Goal: Task Accomplishment & Management: Manage account settings

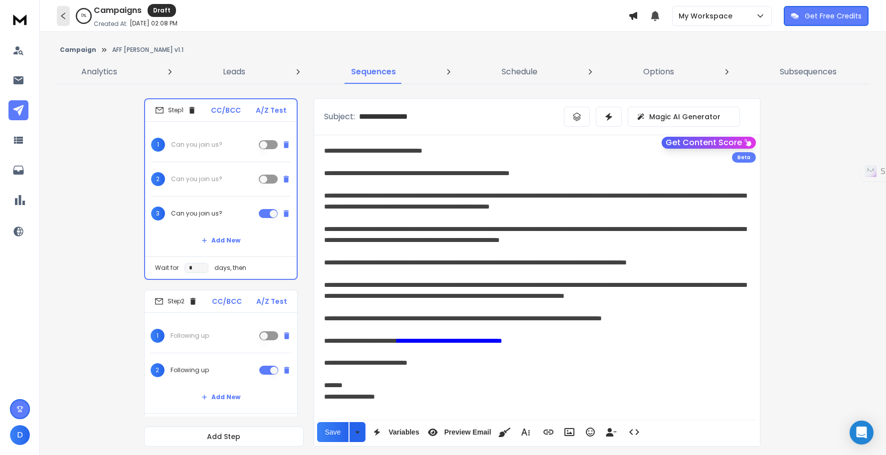
click at [63, 17] on icon at bounding box center [63, 15] width 4 height 6
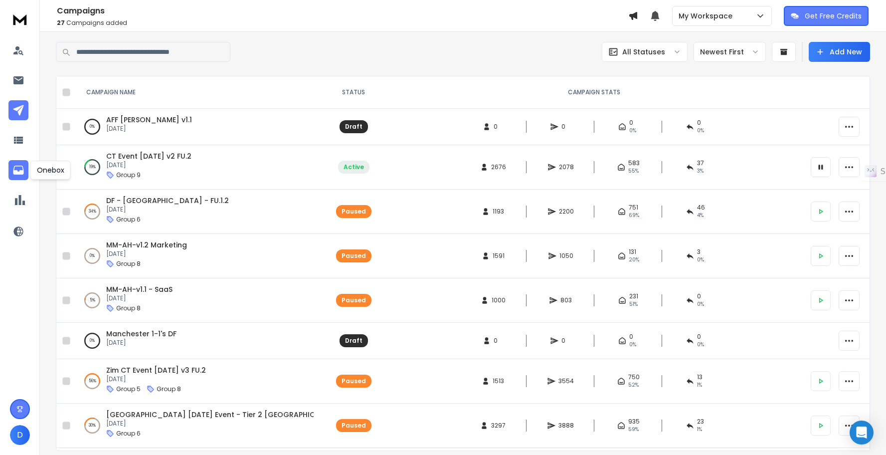
click at [16, 174] on icon at bounding box center [18, 170] width 10 height 9
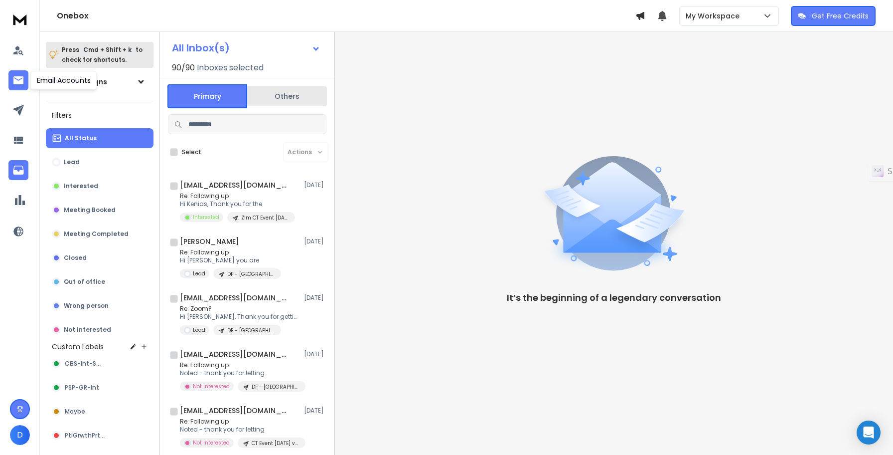
click at [22, 80] on icon at bounding box center [18, 80] width 10 height 8
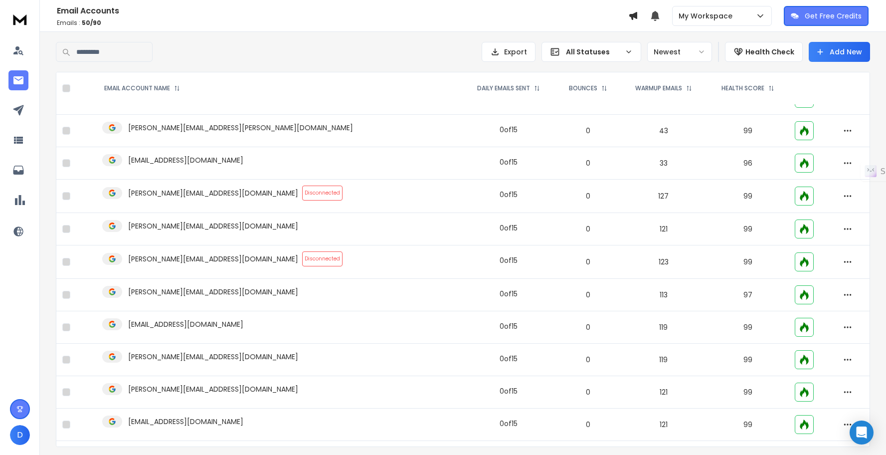
scroll to position [379, 0]
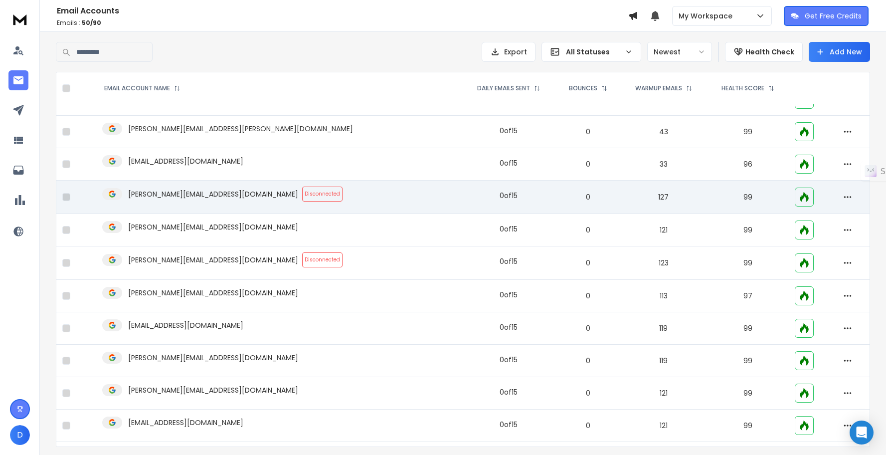
click at [192, 198] on p "[PERSON_NAME][EMAIL_ADDRESS][DOMAIN_NAME]" at bounding box center [213, 194] width 170 height 10
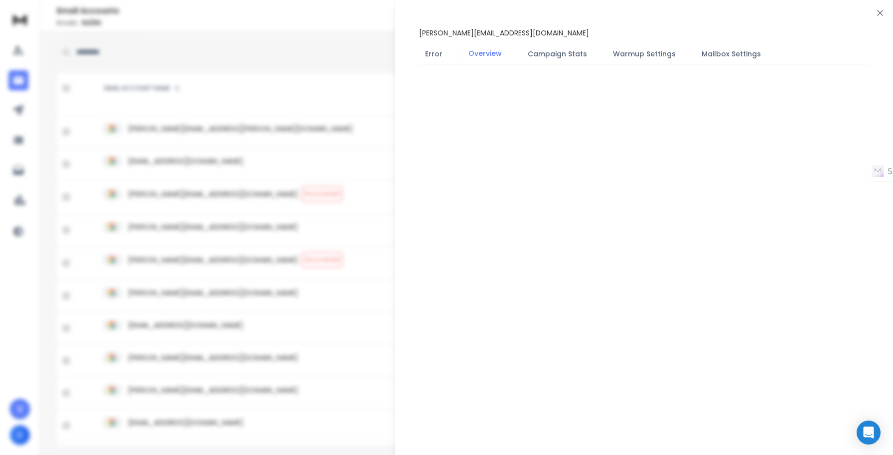
click at [325, 266] on div at bounding box center [446, 227] width 893 height 455
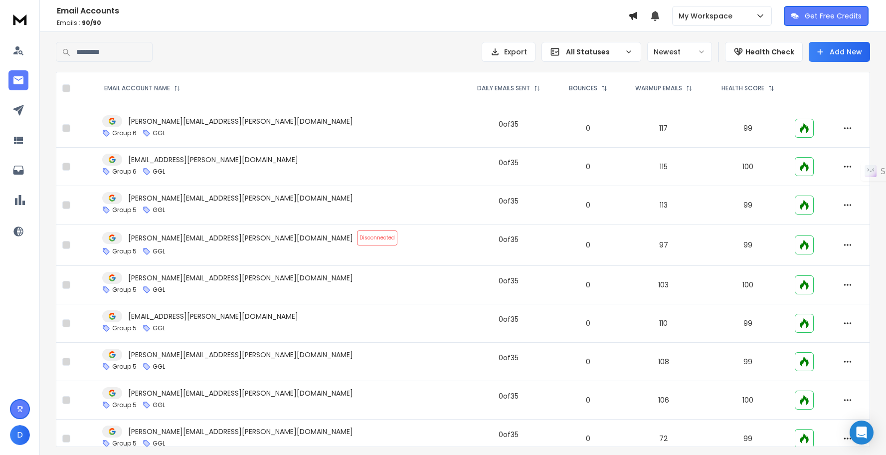
scroll to position [2728, 0]
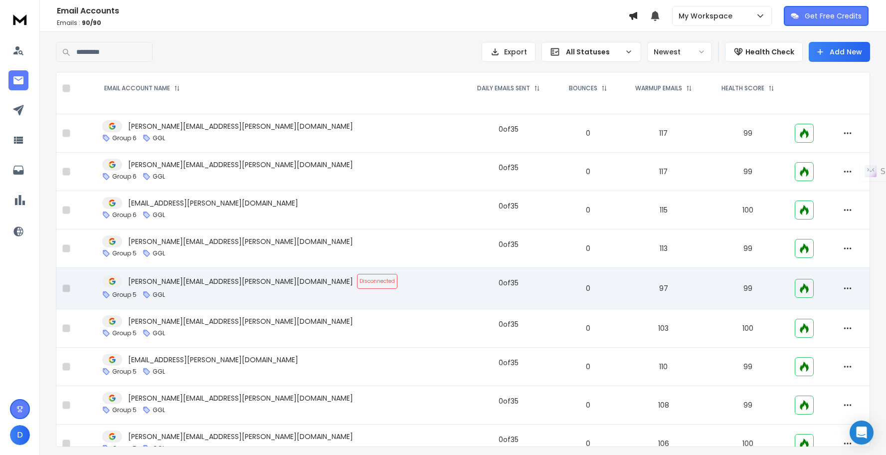
click at [256, 290] on td "henry.evans@progrowthpartnerships.com Disconnected Group 5 GGL" at bounding box center [278, 288] width 365 height 41
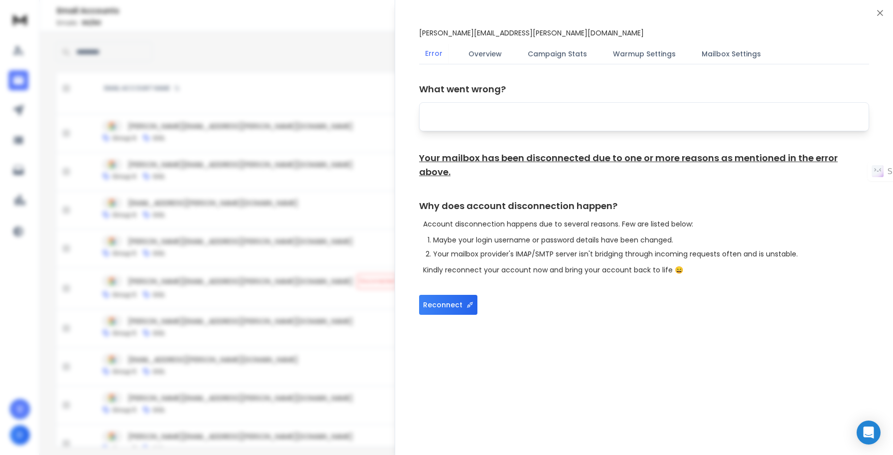
click at [499, 29] on p "[PERSON_NAME][EMAIL_ADDRESS][PERSON_NAME][DOMAIN_NAME]" at bounding box center [531, 33] width 225 height 10
copy p "[PERSON_NAME][EMAIL_ADDRESS][PERSON_NAME][DOMAIN_NAME]"
click at [345, 199] on div at bounding box center [446, 227] width 893 height 455
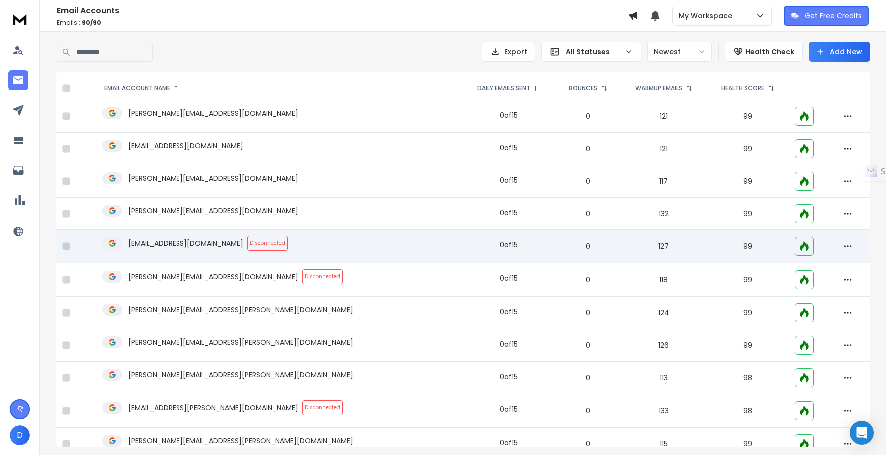
scroll to position [746, 0]
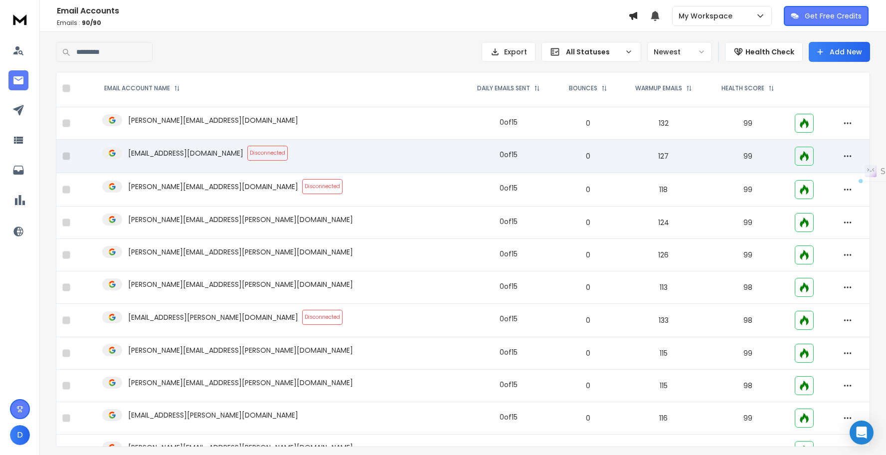
copy p "connectgrowthpartner.com"
drag, startPoint x: 161, startPoint y: 153, endPoint x: 257, endPoint y: 156, distance: 95.8
click at [0, 0] on div "D Email Accounts Emails : 90 / 90 My Workspace Get Free Credits Export All Stat…" at bounding box center [443, 228] width 886 height 457
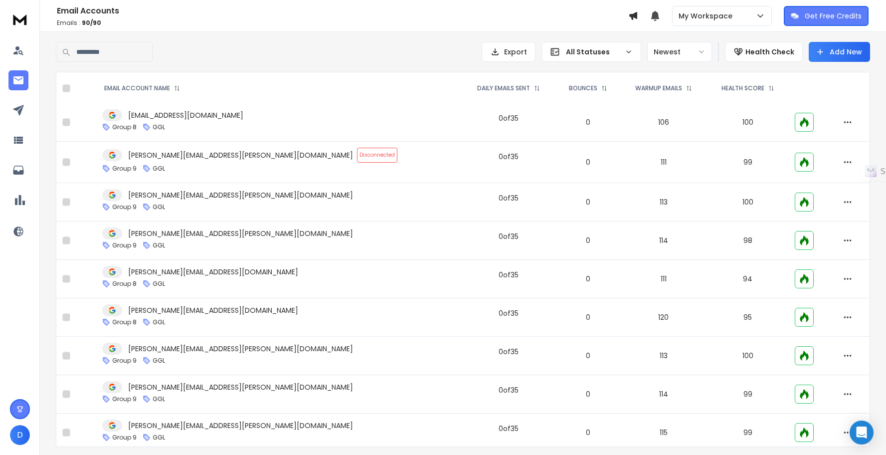
scroll to position [1736, 0]
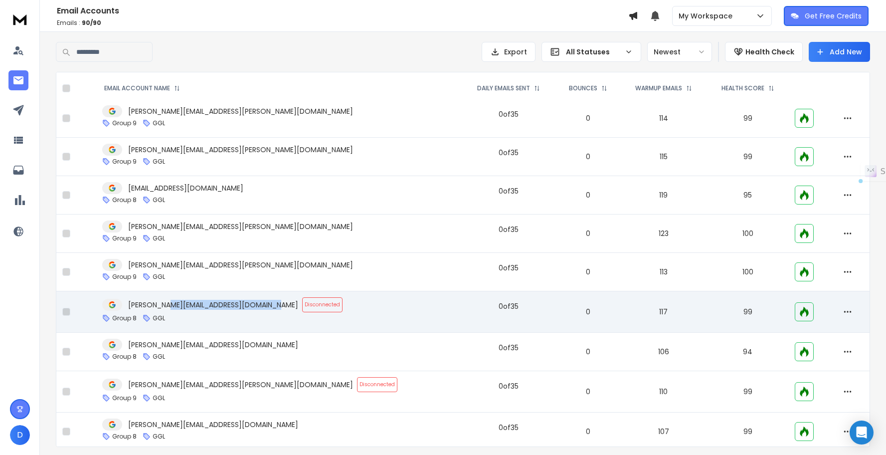
copy p "growthpartnershipagency.com"
drag, startPoint x: 169, startPoint y: 305, endPoint x: 275, endPoint y: 306, distance: 105.7
click at [0, 0] on div "D Email Accounts Emails : 90 / 90 My Workspace Get Free Credits Export All Stat…" at bounding box center [443, 228] width 886 height 457
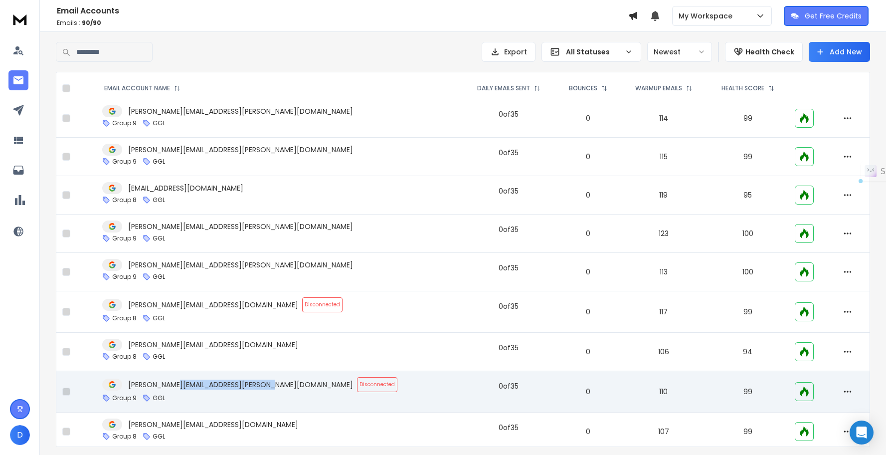
drag, startPoint x: 172, startPoint y: 383, endPoint x: 268, endPoint y: 388, distance: 95.3
click at [268, 388] on p "[PERSON_NAME][EMAIL_ADDRESS][PERSON_NAME][DOMAIN_NAME]" at bounding box center [240, 384] width 225 height 10
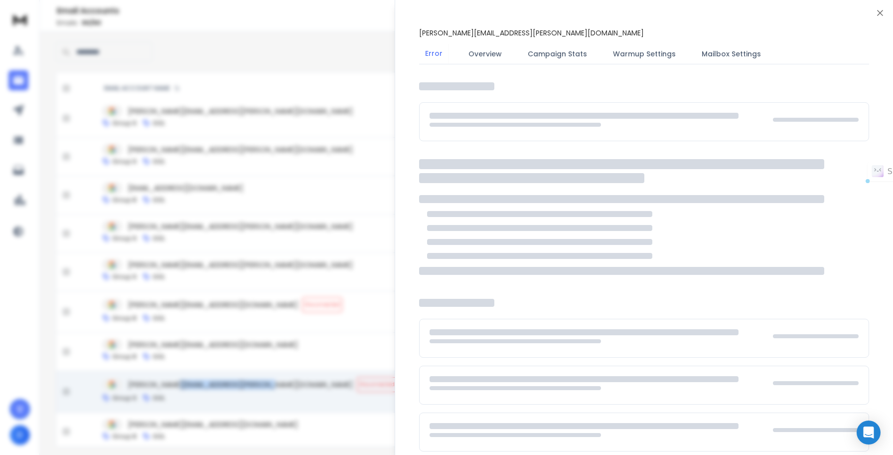
copy p "ourgrowthpartnership.com"
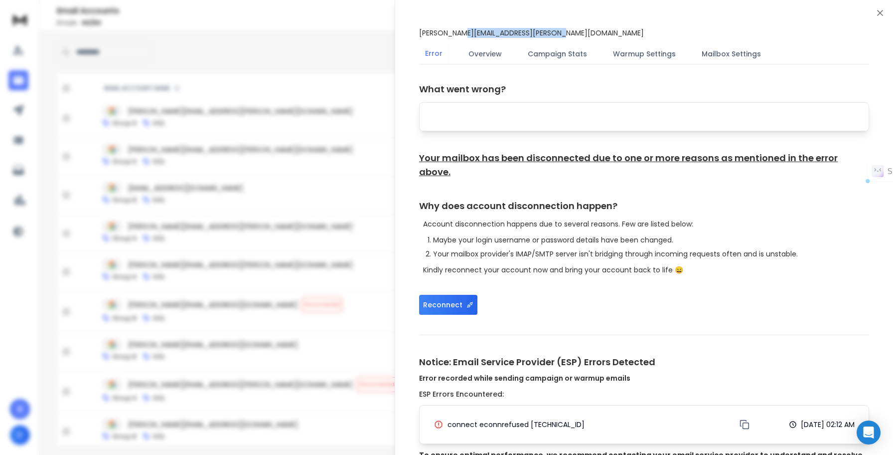
drag, startPoint x: 461, startPoint y: 32, endPoint x: 585, endPoint y: 36, distance: 124.2
click at [585, 36] on div "[PERSON_NAME][EMAIL_ADDRESS][PERSON_NAME][DOMAIN_NAME]" at bounding box center [644, 33] width 450 height 10
copy p "yourgrowthpartnership.com"
click at [324, 217] on div at bounding box center [446, 227] width 893 height 455
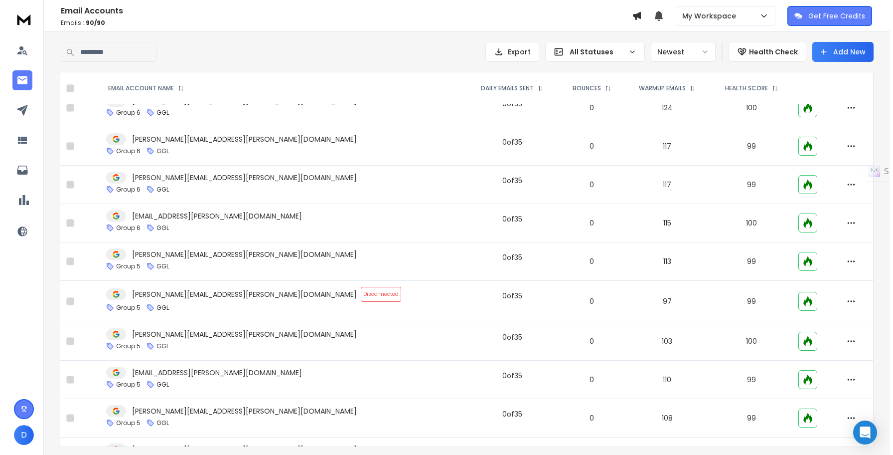
scroll to position [2701, 0]
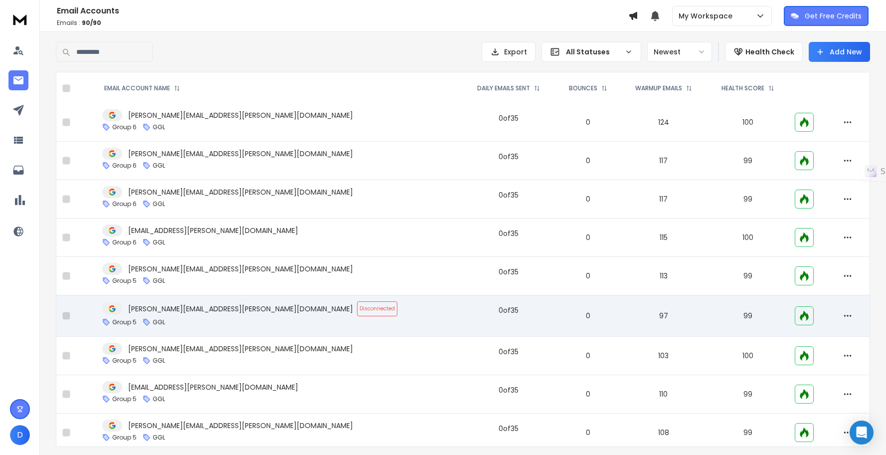
click at [260, 306] on p "[PERSON_NAME][EMAIL_ADDRESS][PERSON_NAME][DOMAIN_NAME]" at bounding box center [240, 309] width 225 height 10
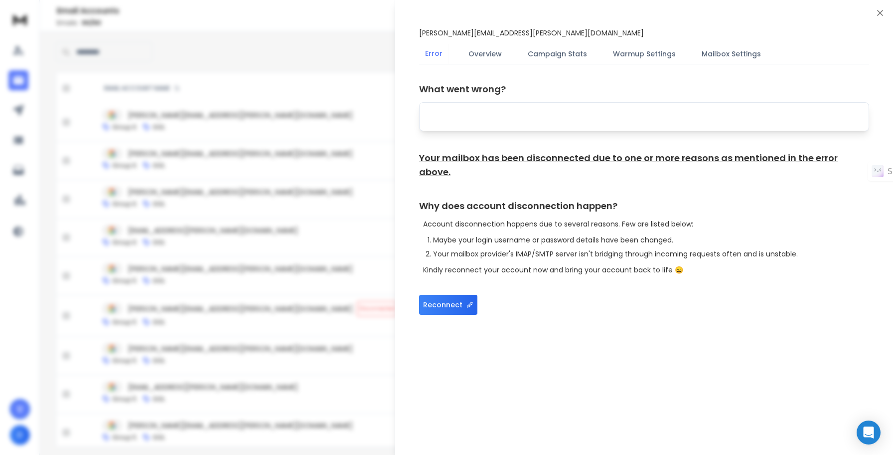
click at [449, 295] on button "Reconnect" at bounding box center [448, 305] width 58 height 20
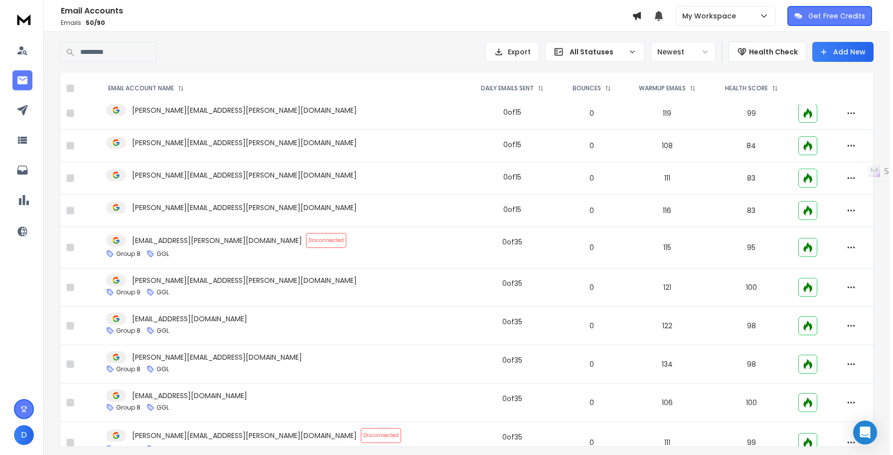
scroll to position [1374, 0]
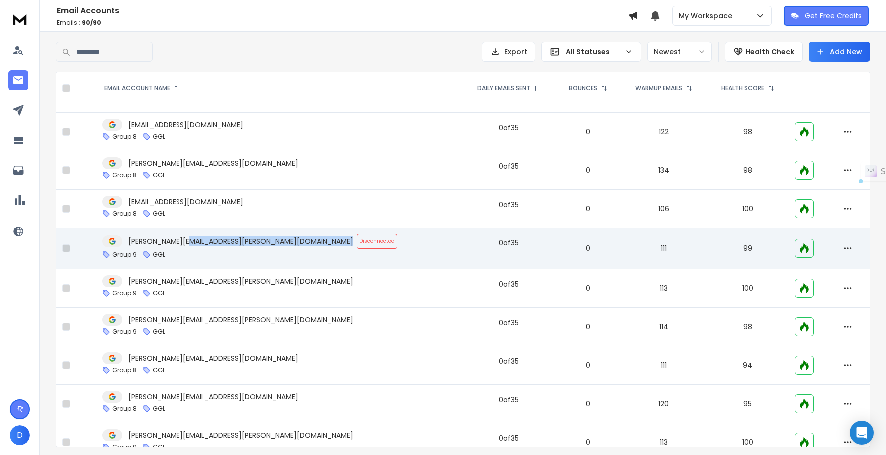
copy p "mygrowthpartnership.com"
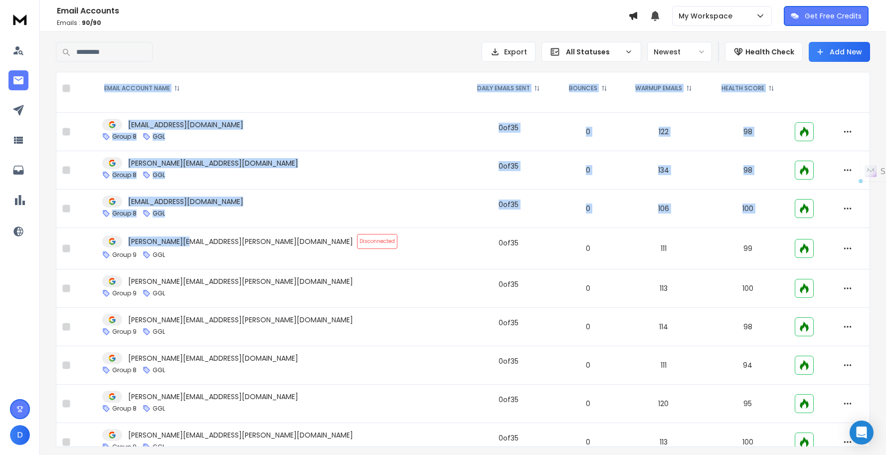
drag, startPoint x: 183, startPoint y: 241, endPoint x: 286, endPoint y: 81, distance: 190.4
click at [286, 81] on table "EMAIL ACCOUNT NAME DAILY EMAILS SENT BOUNCES WARMUP EMAILS HEALTH SCORE Mark.El…" at bounding box center [462, 337] width 813 height 3279
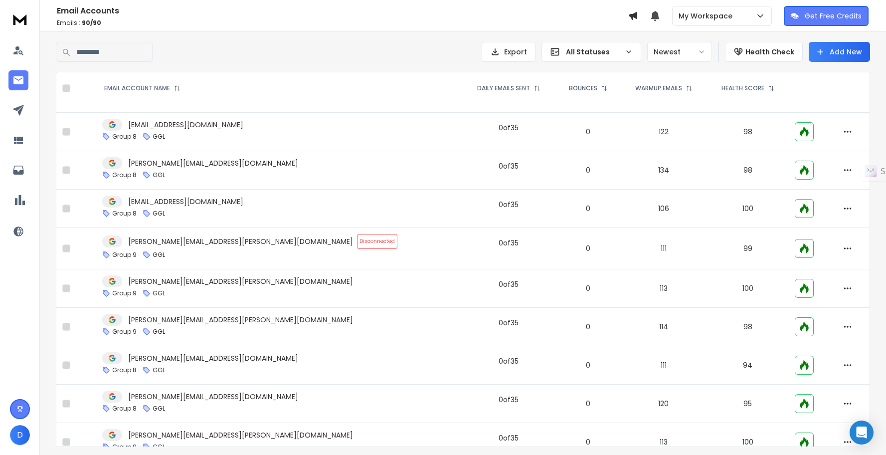
click at [45, 255] on div "Export All Statuses Newest Health Check Add New EMAIL ACCOUNT NAME DAILY EMAILS…" at bounding box center [463, 244] width 846 height 425
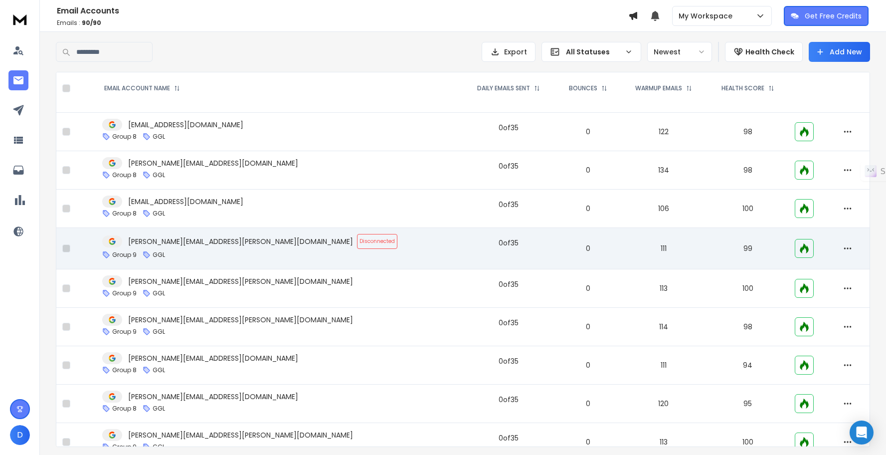
click at [259, 247] on div "[PERSON_NAME][EMAIL_ADDRESS][PERSON_NAME][DOMAIN_NAME]" at bounding box center [227, 241] width 251 height 12
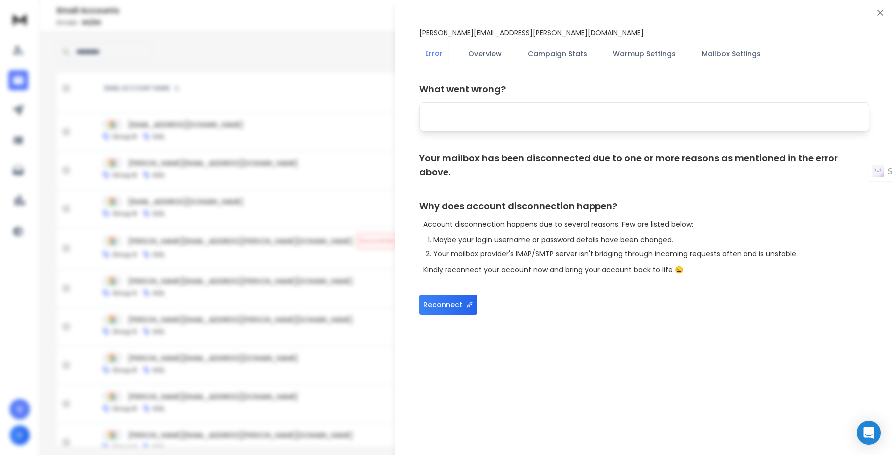
click at [472, 32] on p "[PERSON_NAME][EMAIL_ADDRESS][PERSON_NAME][DOMAIN_NAME]" at bounding box center [531, 33] width 225 height 10
copy p "[PERSON_NAME][EMAIL_ADDRESS][PERSON_NAME][DOMAIN_NAME]"
click at [450, 295] on button "Reconnect" at bounding box center [448, 305] width 58 height 20
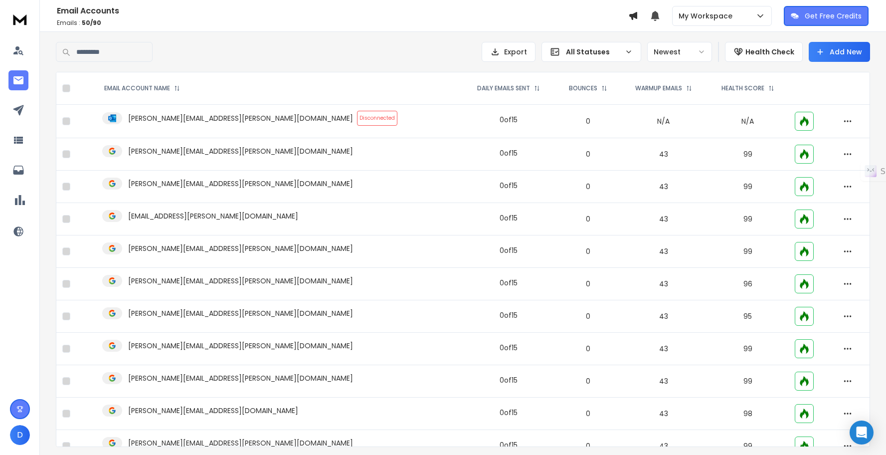
click at [148, 55] on input at bounding box center [104, 52] width 97 height 20
type input "*******"
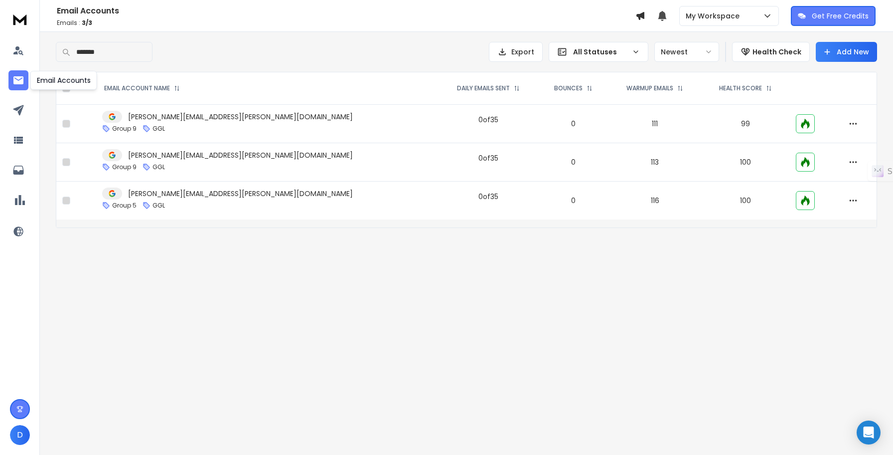
click at [19, 87] on link at bounding box center [18, 80] width 20 height 20
click at [137, 53] on input "*******" at bounding box center [104, 52] width 97 height 20
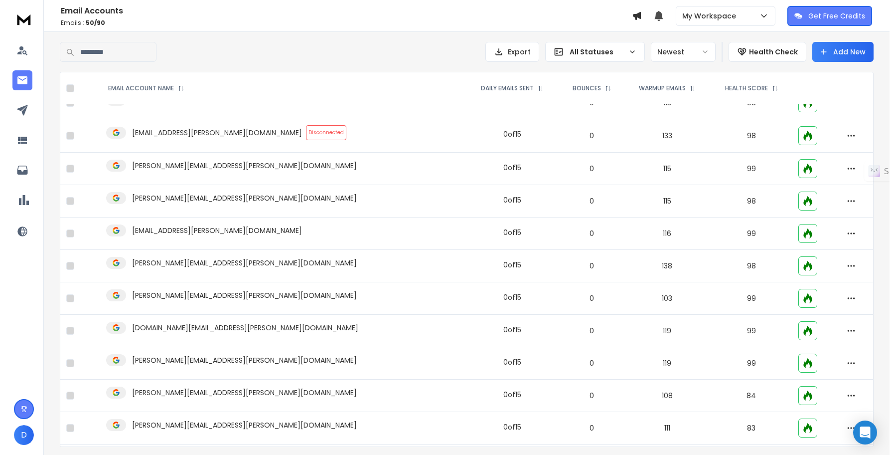
scroll to position [1097, 0]
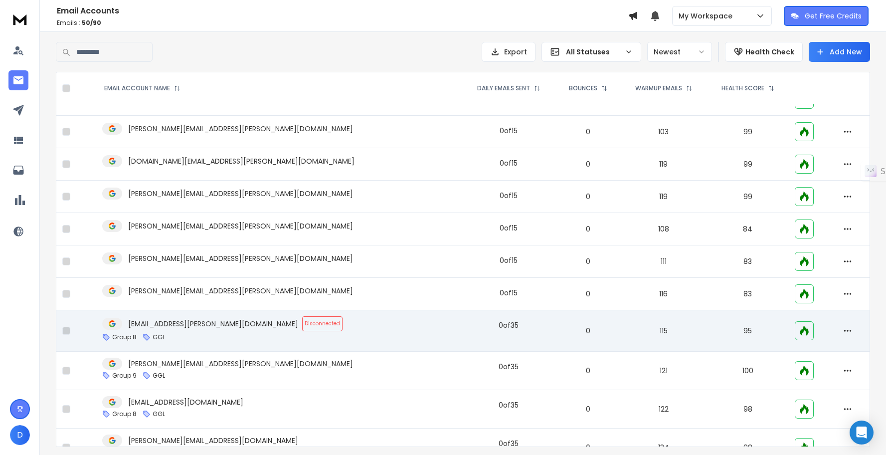
click at [220, 322] on p "[EMAIL_ADDRESS][PERSON_NAME][DOMAIN_NAME]" at bounding box center [213, 324] width 170 height 10
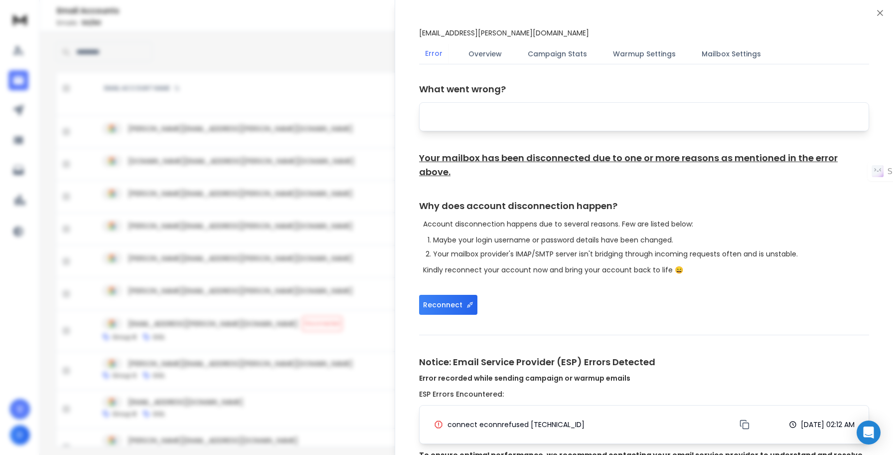
click at [495, 33] on p "[EMAIL_ADDRESS][PERSON_NAME][DOMAIN_NAME]" at bounding box center [504, 33] width 170 height 10
copy p "[EMAIL_ADDRESS][PERSON_NAME][DOMAIN_NAME]"
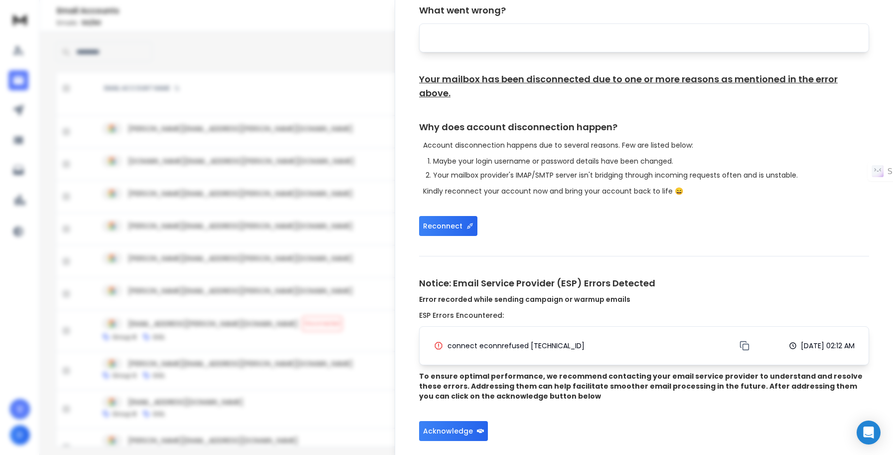
click at [448, 216] on button "Reconnect" at bounding box center [448, 226] width 58 height 20
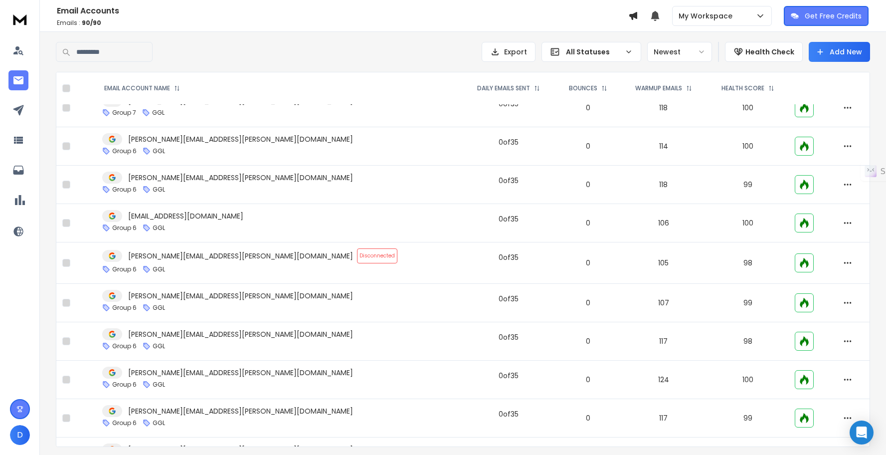
scroll to position [2442, 0]
click at [18, 169] on icon at bounding box center [18, 170] width 12 height 12
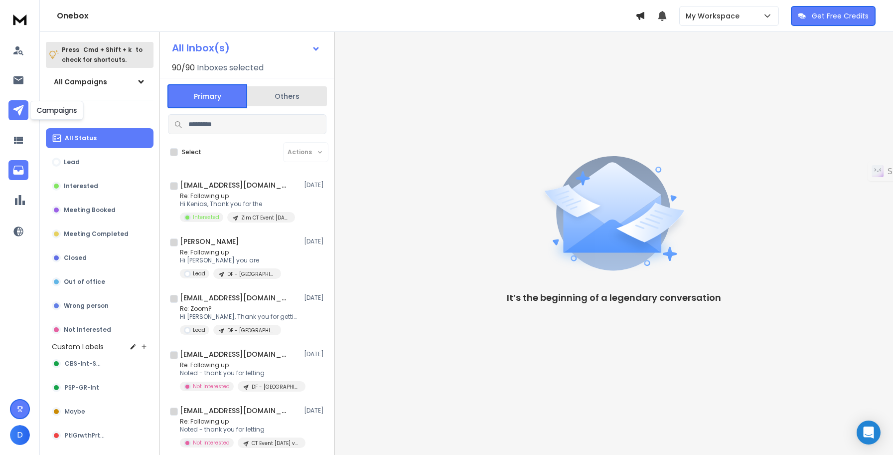
click at [24, 115] on icon at bounding box center [18, 110] width 12 height 12
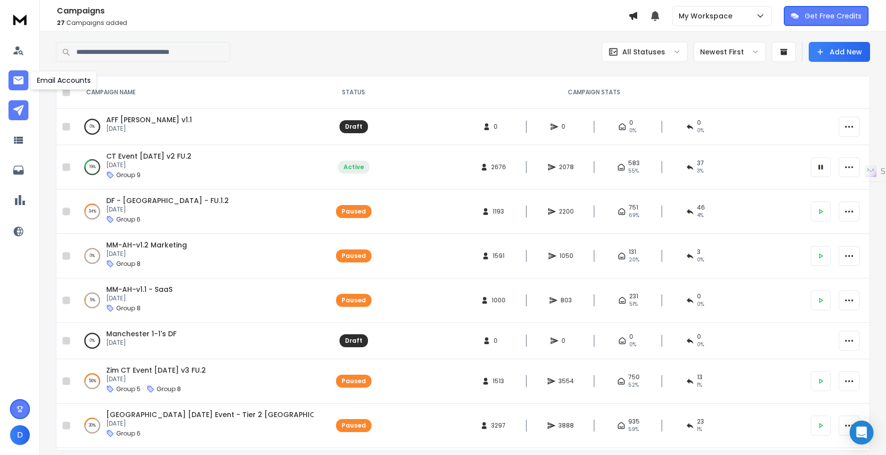
click at [19, 86] on icon at bounding box center [18, 80] width 12 height 12
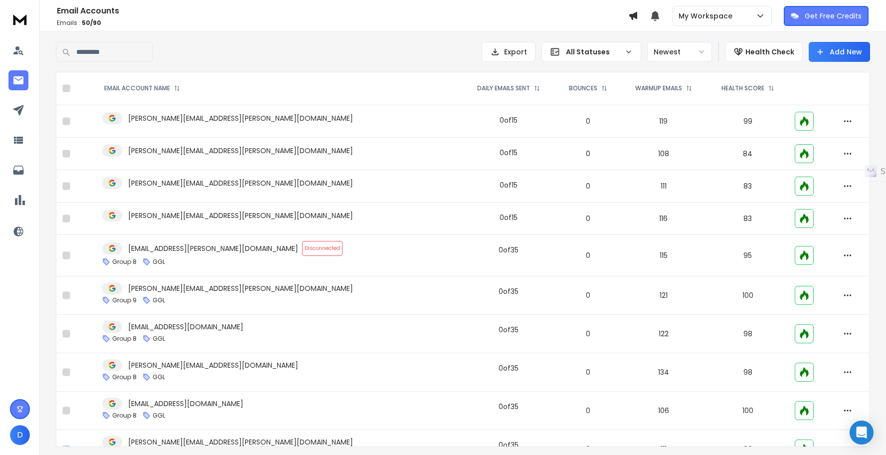
scroll to position [1174, 0]
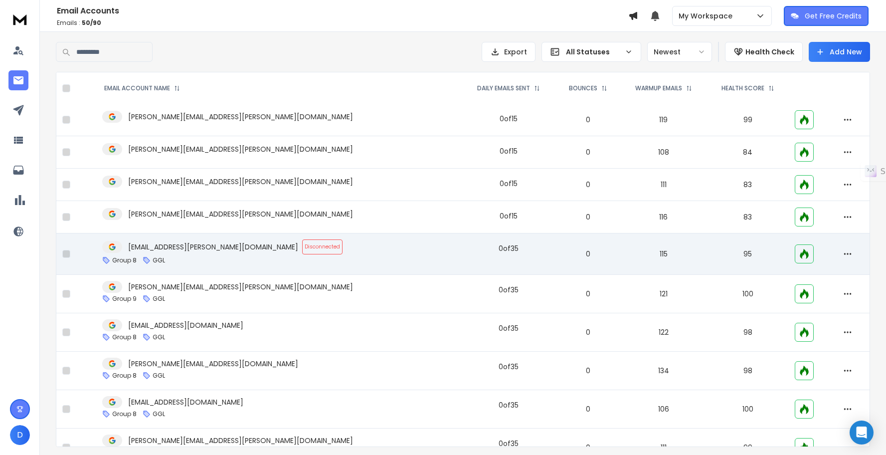
click at [182, 246] on p "[EMAIL_ADDRESS][PERSON_NAME][DOMAIN_NAME]" at bounding box center [213, 247] width 170 height 10
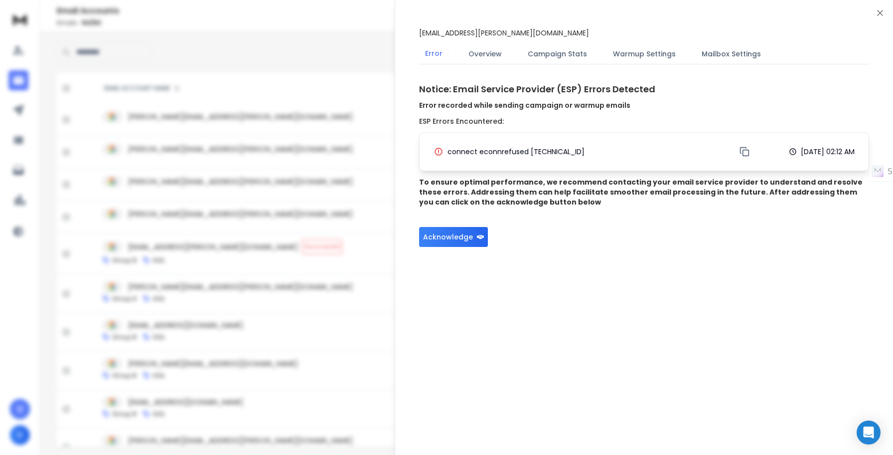
click at [525, 33] on p "[EMAIL_ADDRESS][PERSON_NAME][DOMAIN_NAME]" at bounding box center [504, 33] width 170 height 10
copy p "[EMAIL_ADDRESS][PERSON_NAME][DOMAIN_NAME]"
click at [455, 235] on button "Acknowledge" at bounding box center [453, 237] width 69 height 20
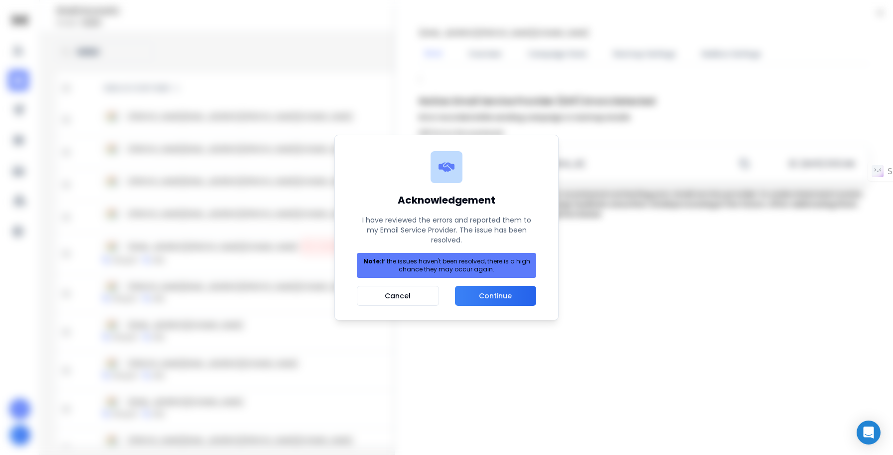
click at [475, 230] on p "I have reviewed the errors and reported them to my Email Service Provider. The …" at bounding box center [446, 230] width 179 height 30
click at [424, 296] on button "Cancel" at bounding box center [398, 296] width 82 height 20
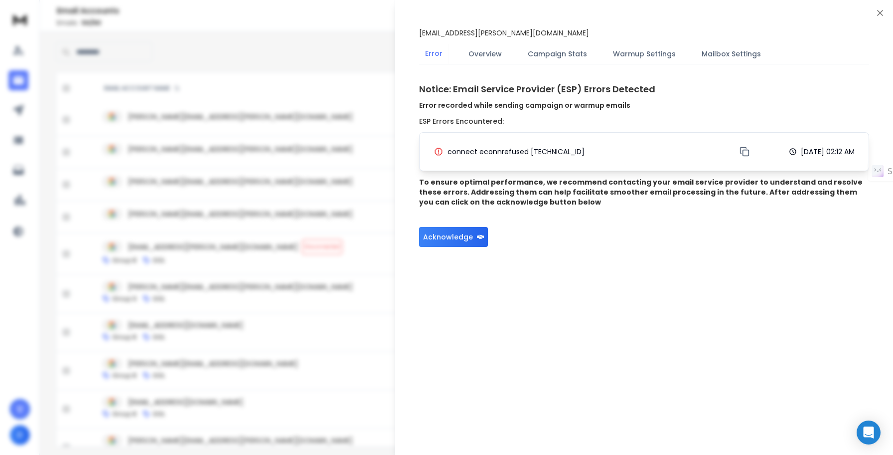
click at [457, 289] on div "Multi Select Table Sheet hockley.david@getgrowthpartnerships.com Error Overview…" at bounding box center [644, 227] width 499 height 455
click at [350, 274] on div at bounding box center [446, 227] width 893 height 455
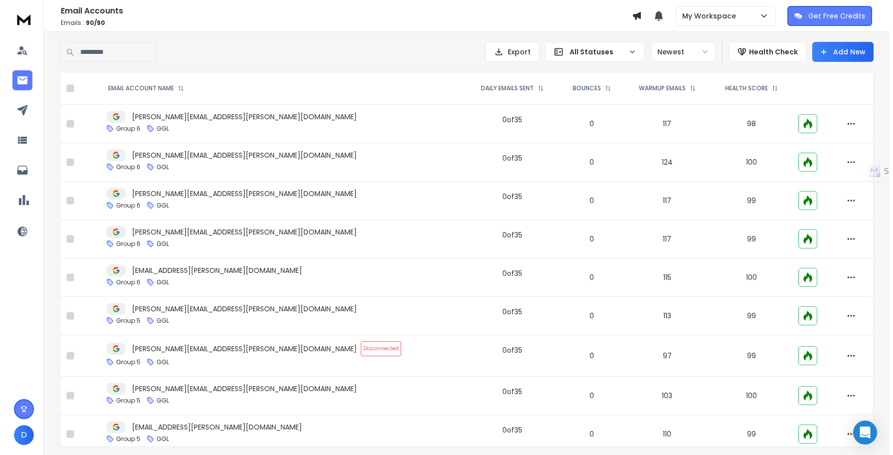
scroll to position [2632, 0]
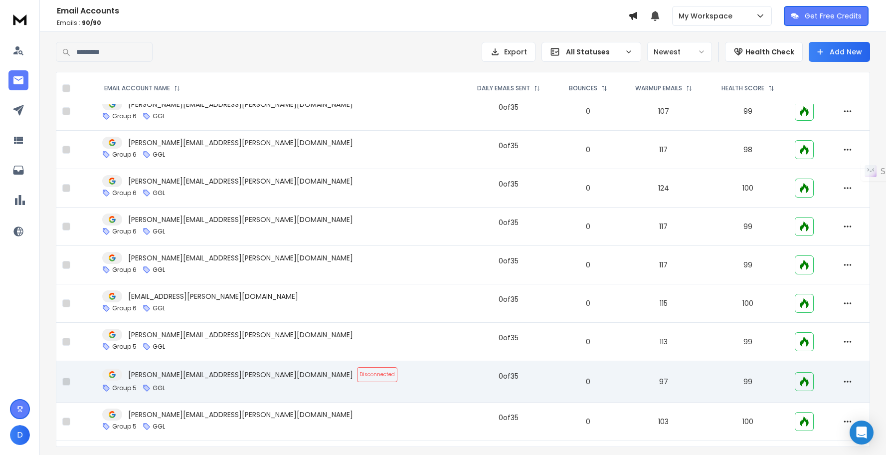
click at [206, 375] on p "[PERSON_NAME][EMAIL_ADDRESS][PERSON_NAME][DOMAIN_NAME]" at bounding box center [240, 374] width 225 height 10
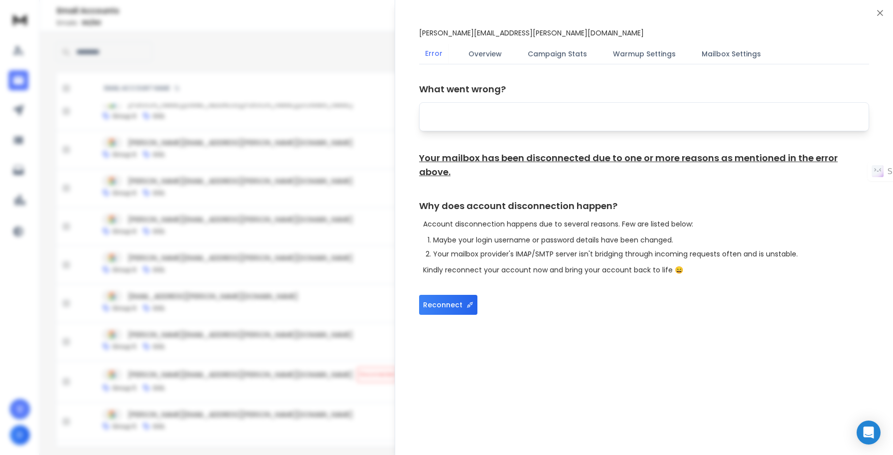
click at [480, 34] on p "[PERSON_NAME][EMAIL_ADDRESS][PERSON_NAME][DOMAIN_NAME]" at bounding box center [531, 33] width 225 height 10
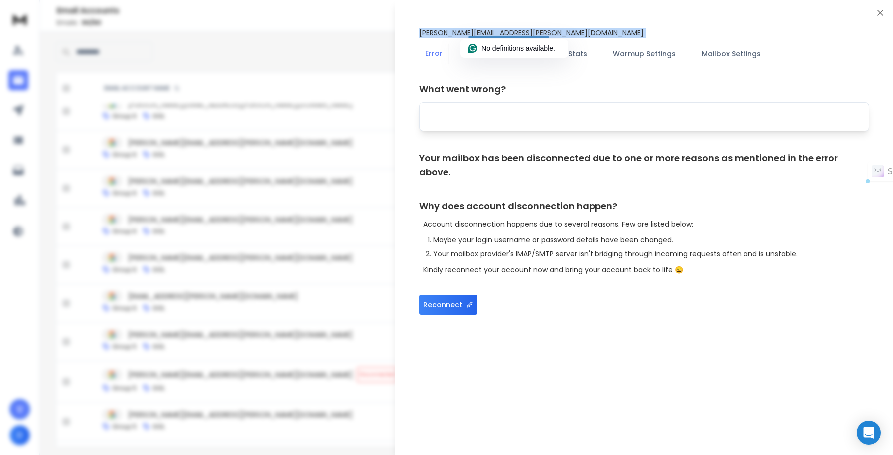
copy p "[PERSON_NAME][EMAIL_ADDRESS][PERSON_NAME][DOMAIN_NAME]"
click at [448, 295] on button "Reconnect" at bounding box center [448, 305] width 58 height 20
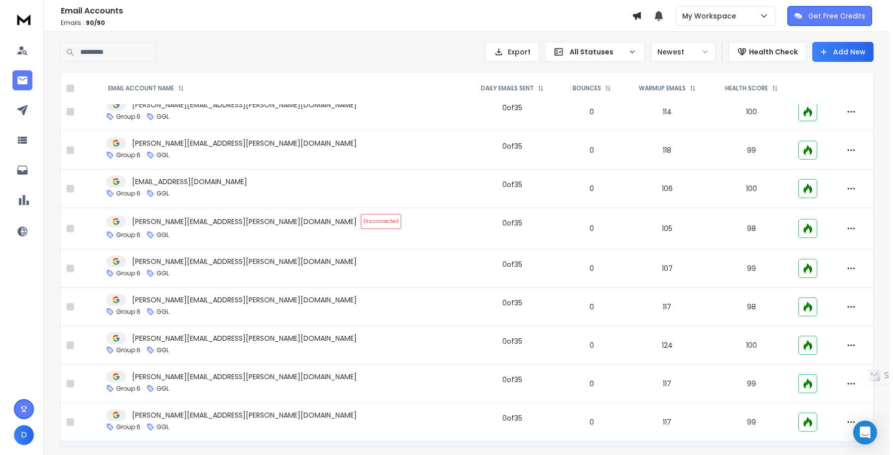
scroll to position [2474, 0]
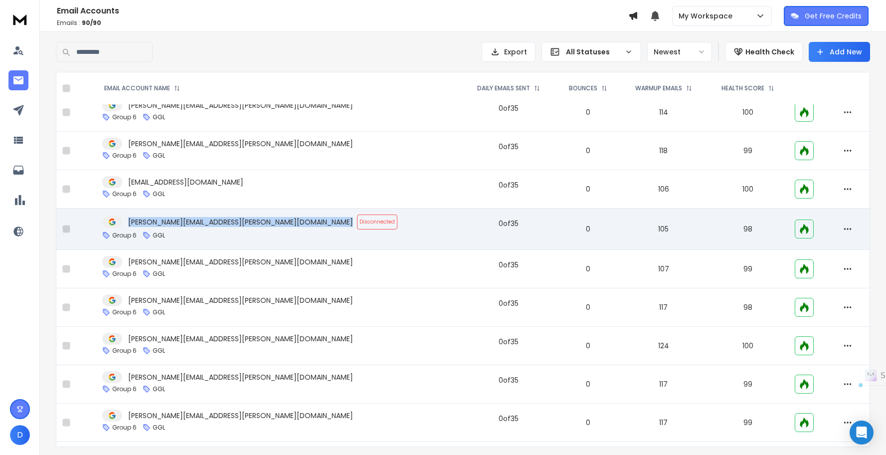
copy p "[PERSON_NAME][EMAIL_ADDRESS][PERSON_NAME][DOMAIN_NAME]"
drag, startPoint x: 129, startPoint y: 223, endPoint x: 285, endPoint y: 225, distance: 155.6
click at [285, 225] on div "[PERSON_NAME][EMAIL_ADDRESS][PERSON_NAME][DOMAIN_NAME] Disconnected" at bounding box center [278, 221] width 353 height 15
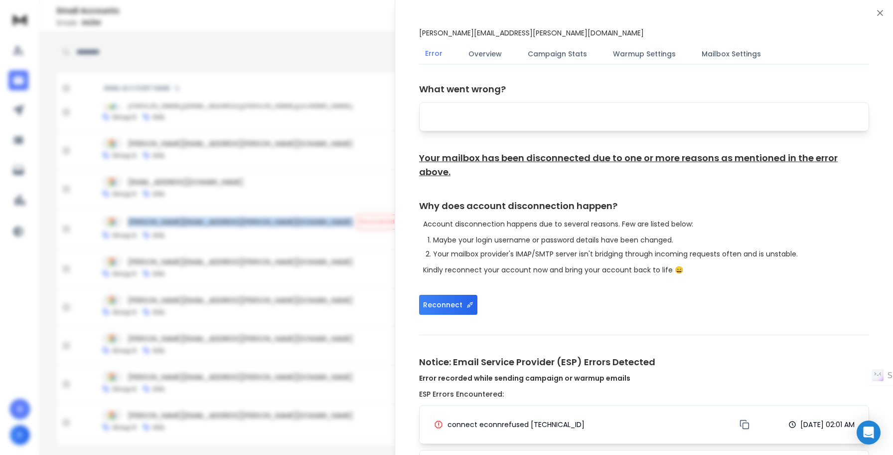
click at [451, 295] on button "Reconnect" at bounding box center [448, 305] width 58 height 20
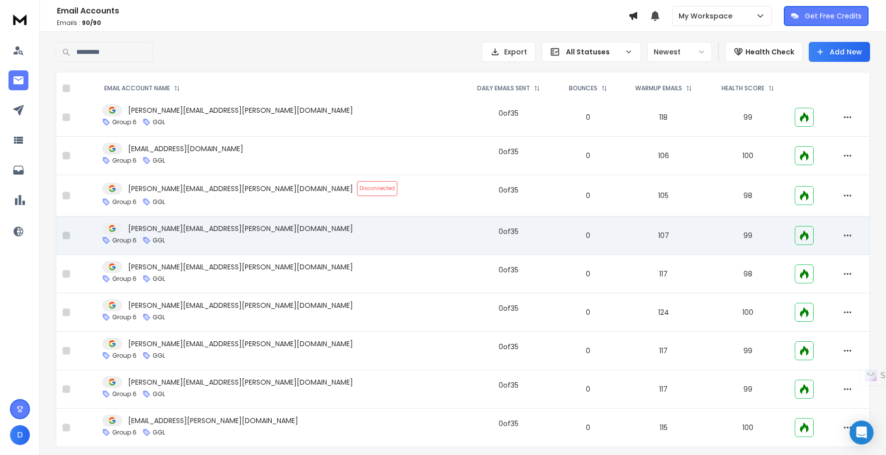
scroll to position [2506, 0]
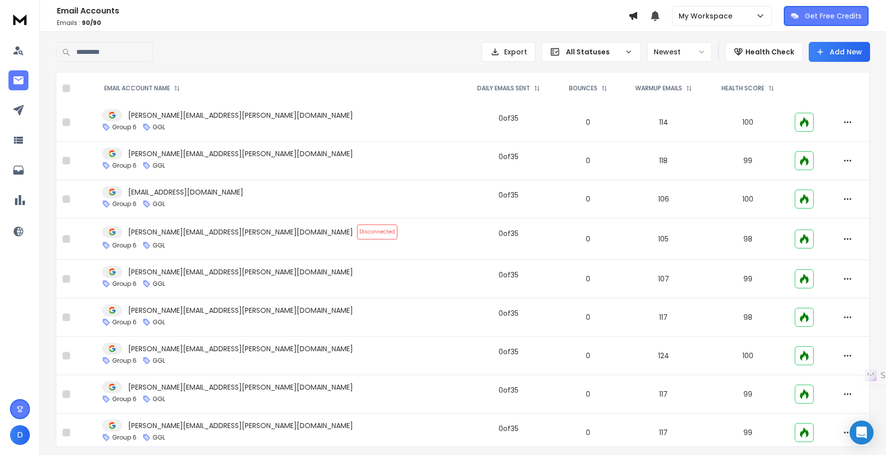
scroll to position [2467, 0]
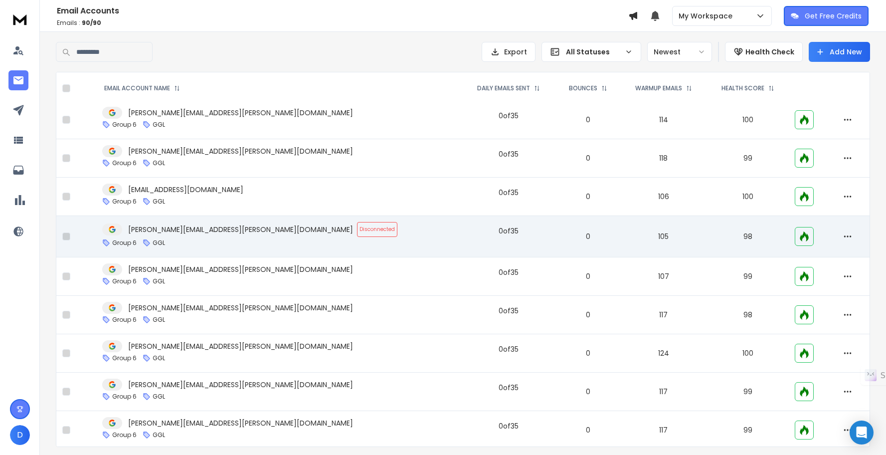
click at [186, 226] on p "[PERSON_NAME][EMAIL_ADDRESS][PERSON_NAME][DOMAIN_NAME]" at bounding box center [240, 229] width 225 height 10
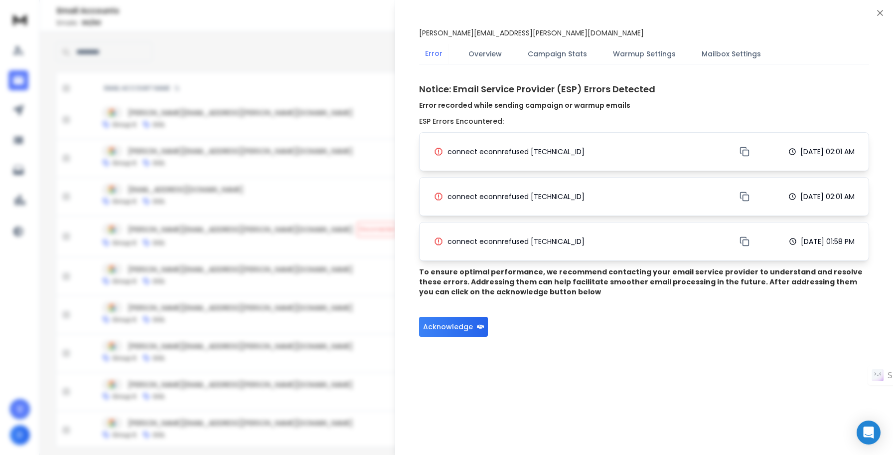
click at [449, 324] on button "Acknowledge" at bounding box center [453, 327] width 69 height 20
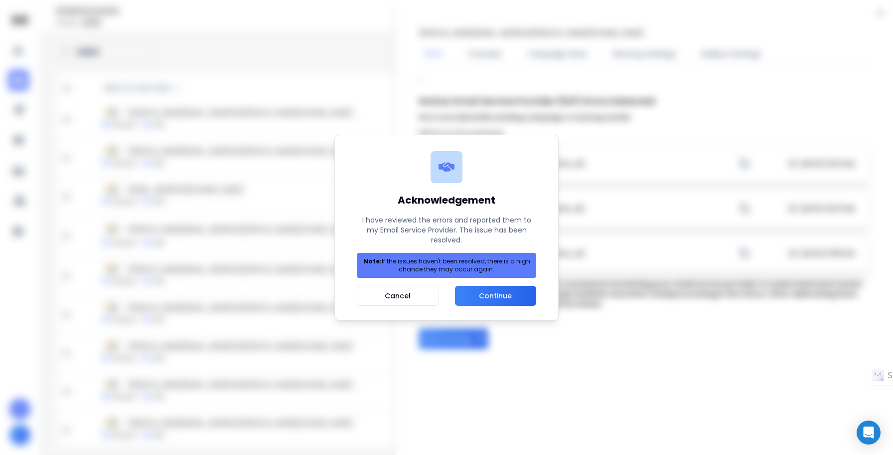
click at [504, 298] on button "Continue" at bounding box center [495, 296] width 81 height 20
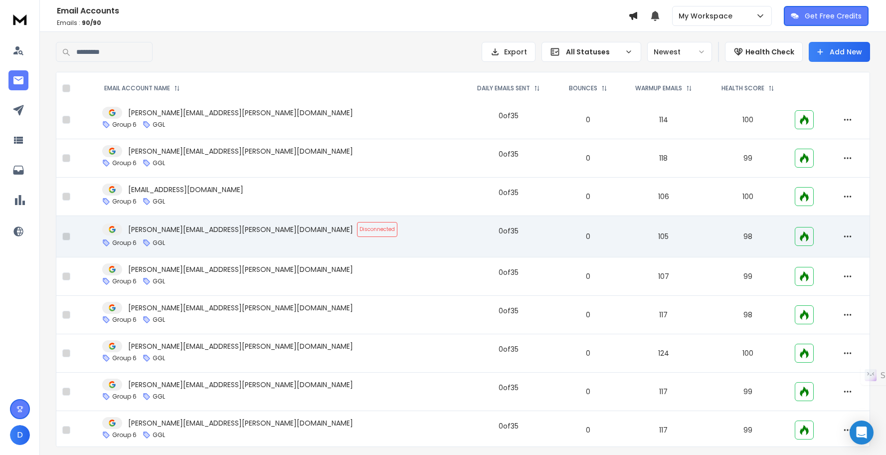
click at [218, 232] on p "[PERSON_NAME][EMAIL_ADDRESS][PERSON_NAME][DOMAIN_NAME]" at bounding box center [240, 229] width 225 height 10
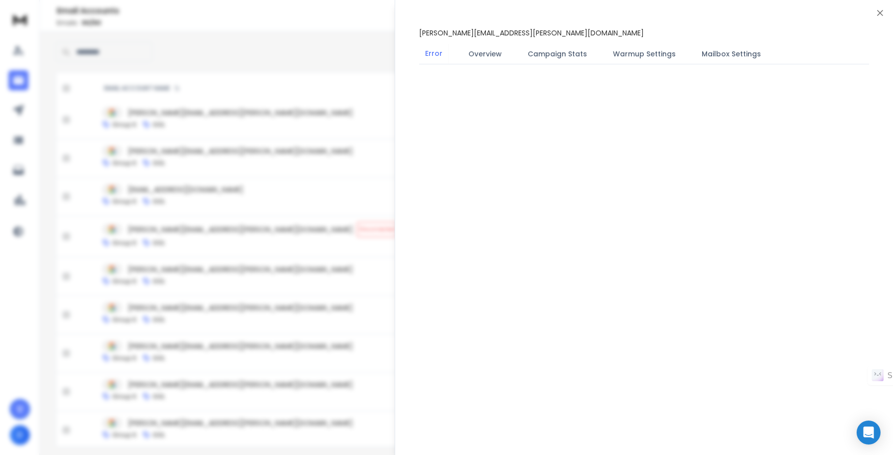
click at [429, 46] on button "Error" at bounding box center [433, 53] width 29 height 23
click at [469, 51] on button "Overview" at bounding box center [485, 54] width 45 height 22
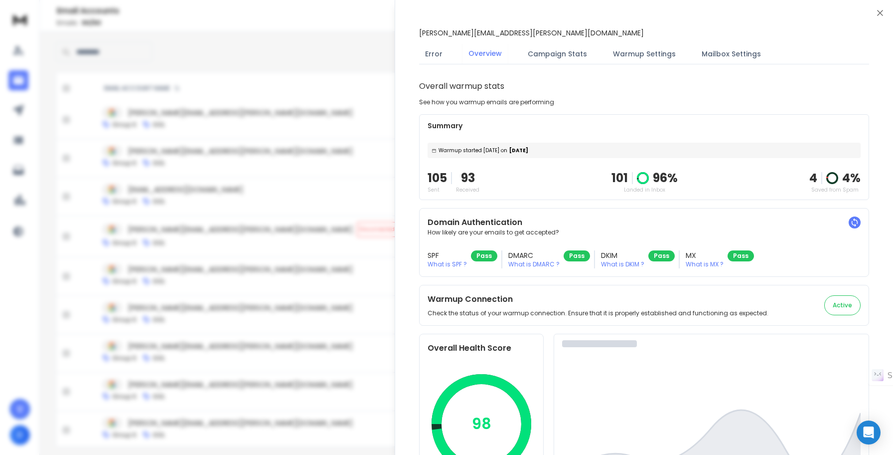
click at [435, 48] on button "Error" at bounding box center [433, 54] width 29 height 22
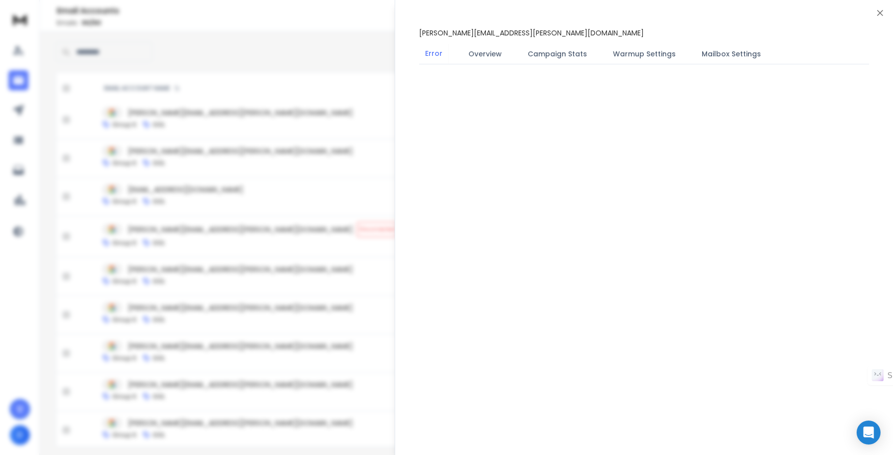
click at [6, 124] on div at bounding box center [446, 227] width 893 height 455
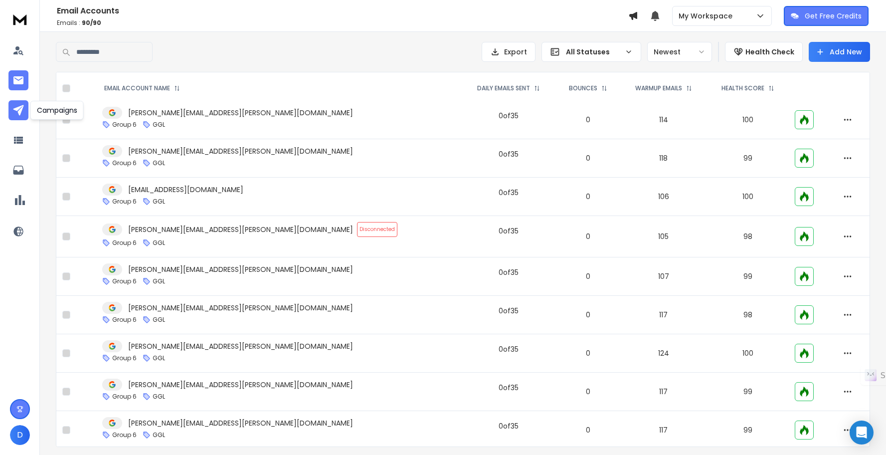
click at [15, 109] on icon at bounding box center [18, 110] width 10 height 10
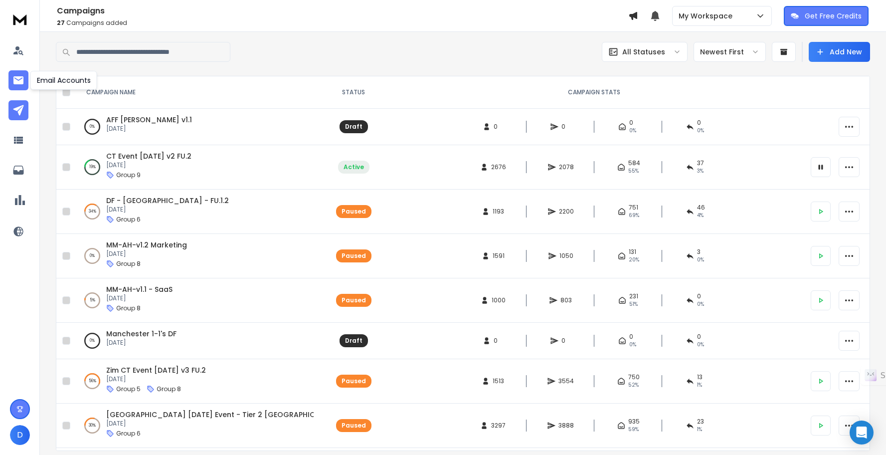
click at [12, 80] on icon at bounding box center [18, 80] width 12 height 12
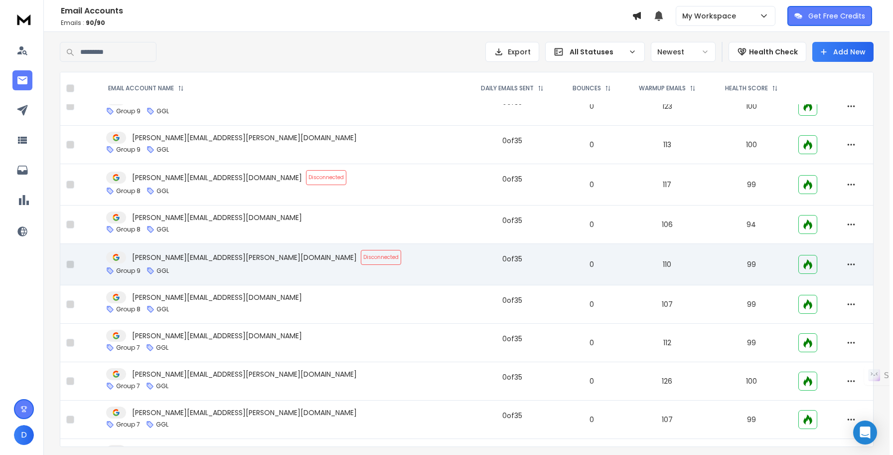
scroll to position [1858, 0]
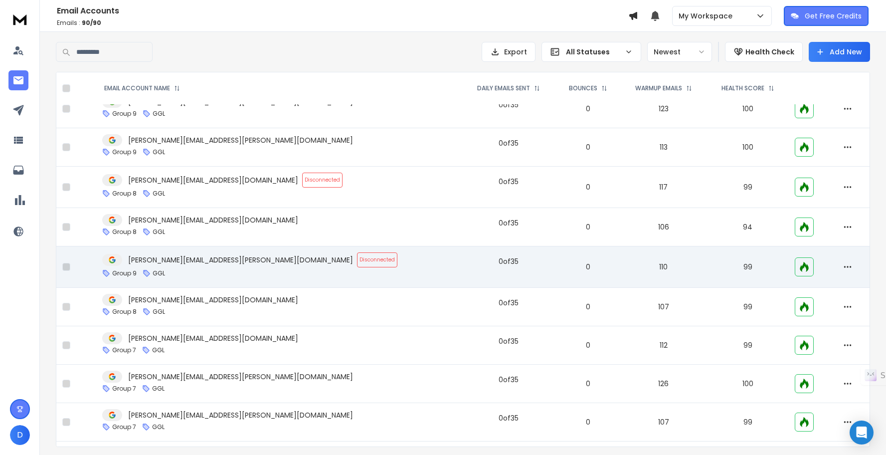
click at [154, 262] on p "[PERSON_NAME][EMAIL_ADDRESS][PERSON_NAME][DOMAIN_NAME]" at bounding box center [240, 260] width 225 height 10
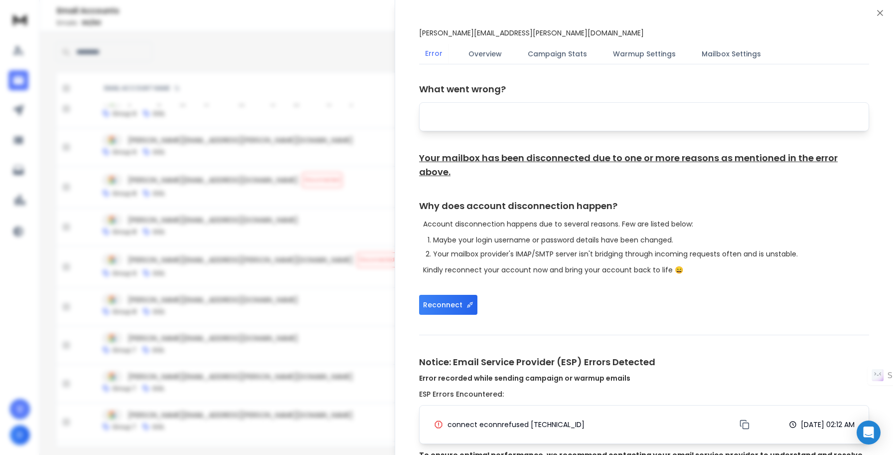
scroll to position [79, 0]
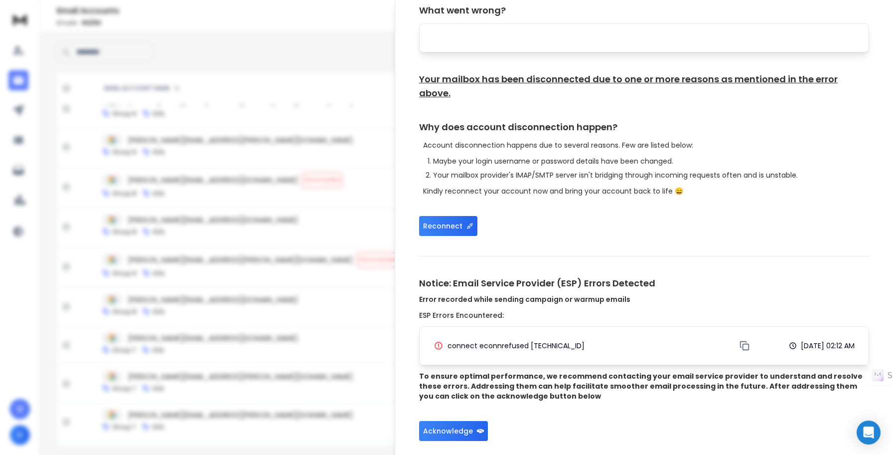
click at [438, 421] on button "Acknowledge" at bounding box center [453, 431] width 69 height 20
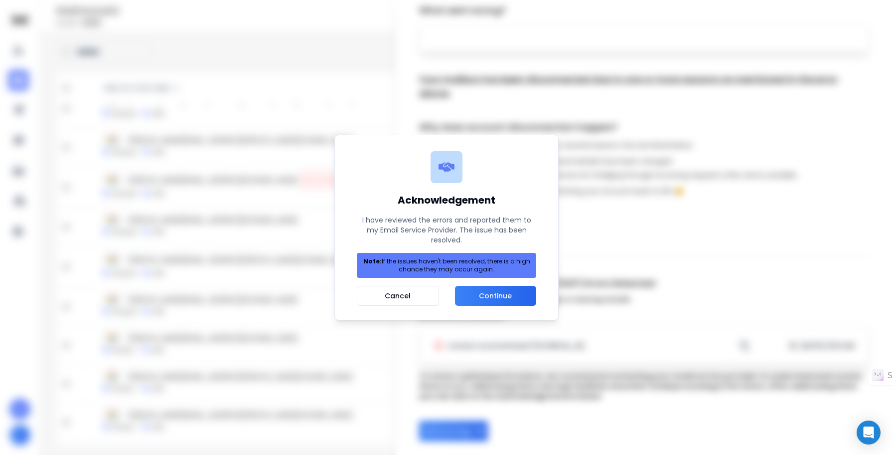
click at [484, 293] on button "Continue" at bounding box center [495, 296] width 81 height 20
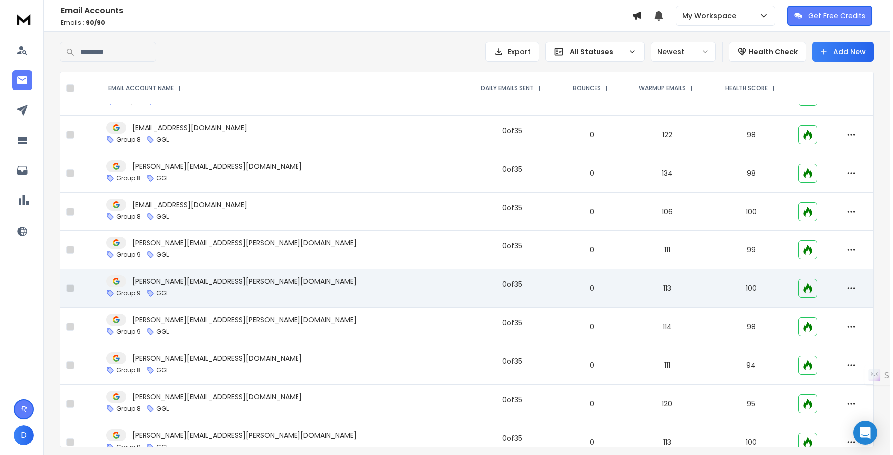
scroll to position [1858, 0]
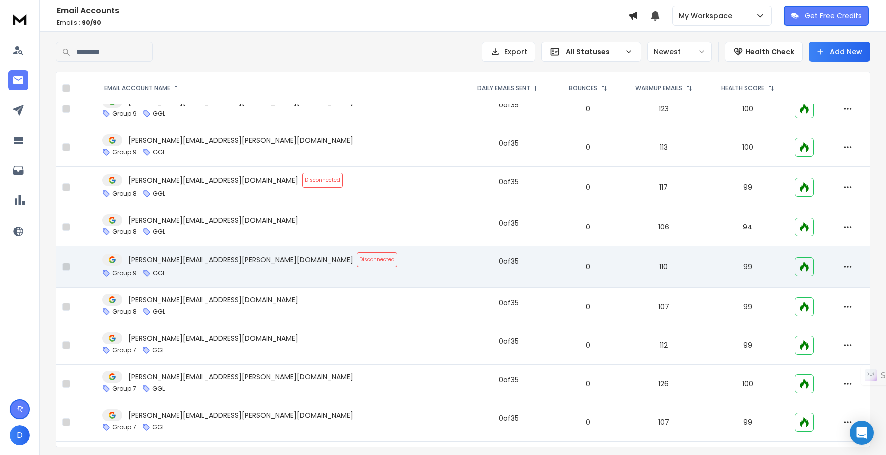
click at [212, 261] on p "[PERSON_NAME][EMAIL_ADDRESS][PERSON_NAME][DOMAIN_NAME]" at bounding box center [240, 260] width 225 height 10
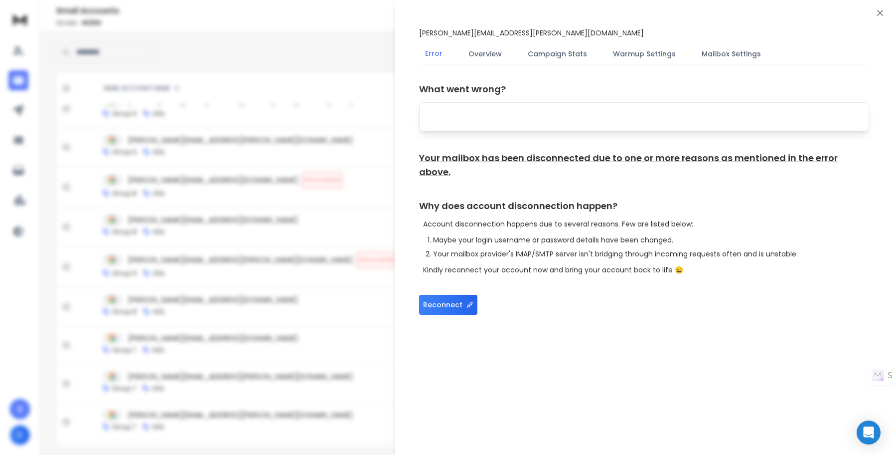
click at [469, 32] on p "[PERSON_NAME][EMAIL_ADDRESS][PERSON_NAME][DOMAIN_NAME]" at bounding box center [531, 33] width 225 height 10
copy p "[PERSON_NAME][EMAIL_ADDRESS][PERSON_NAME][DOMAIN_NAME]"
click at [436, 295] on button "Reconnect" at bounding box center [448, 305] width 58 height 20
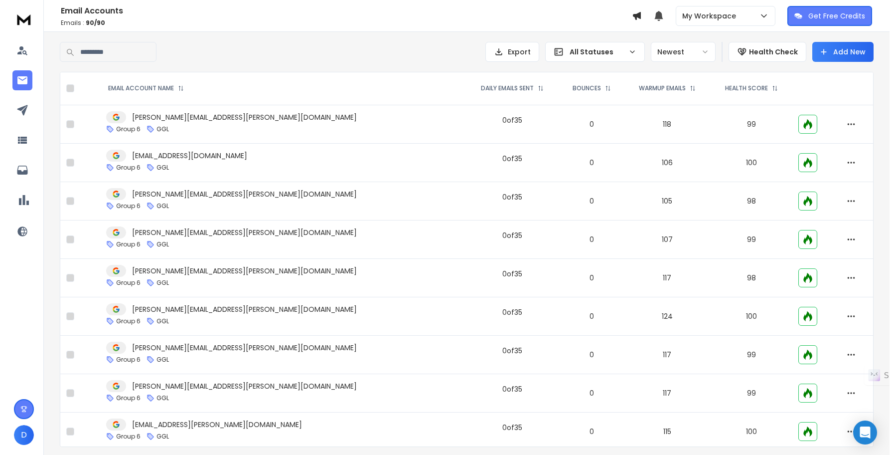
scroll to position [2503, 0]
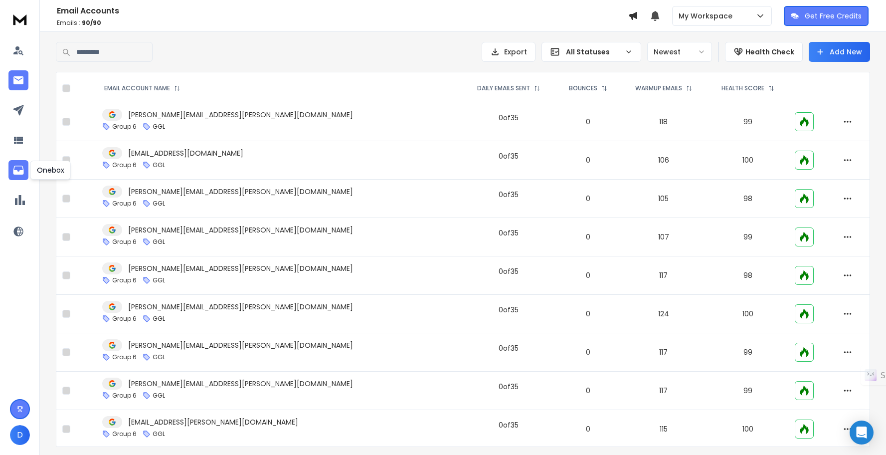
click at [15, 171] on icon at bounding box center [18, 170] width 10 height 9
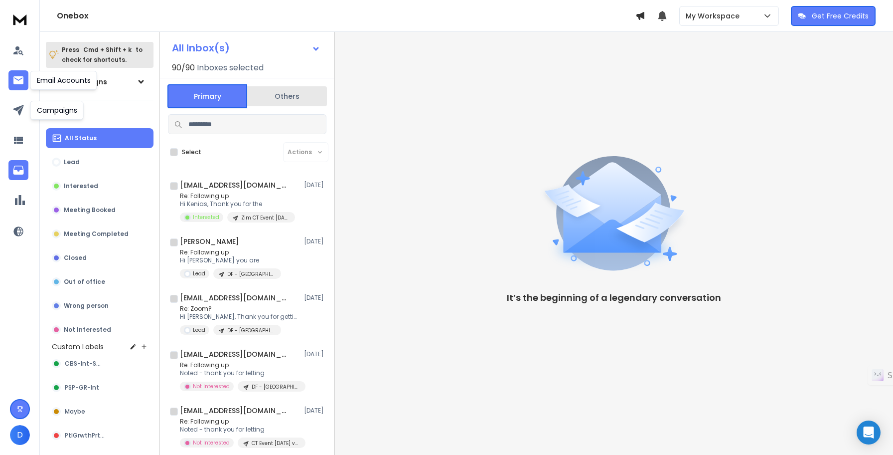
click at [21, 73] on link at bounding box center [18, 80] width 20 height 20
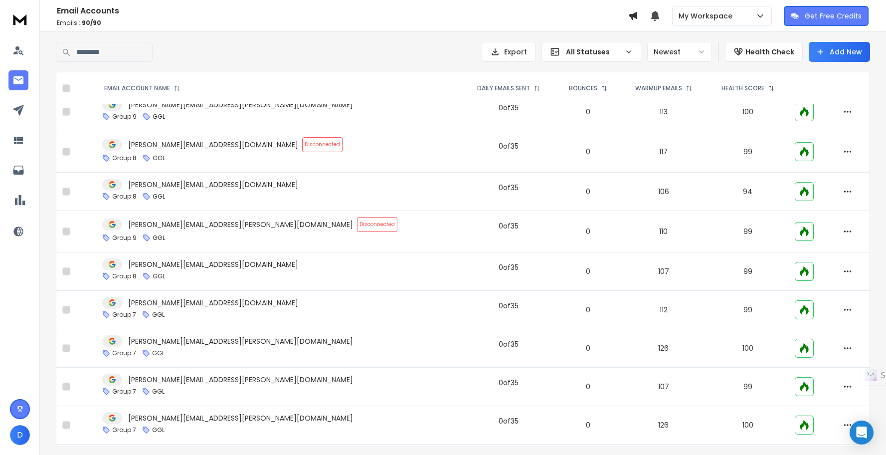
scroll to position [1887, 0]
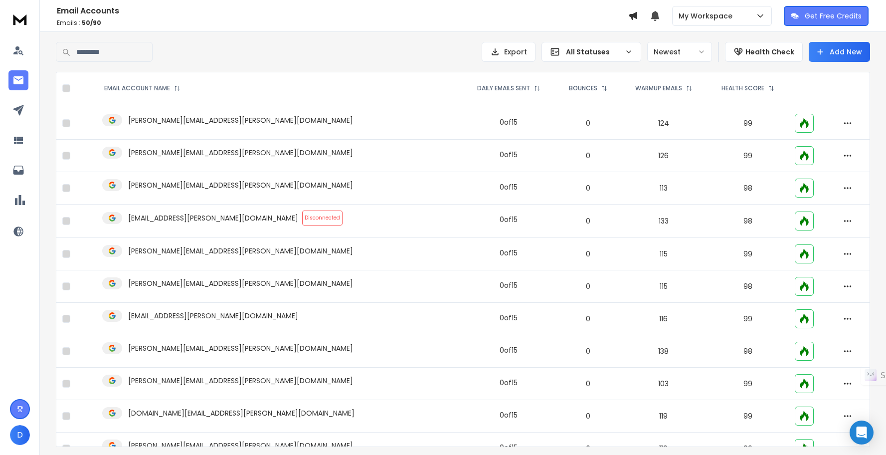
scroll to position [911, 0]
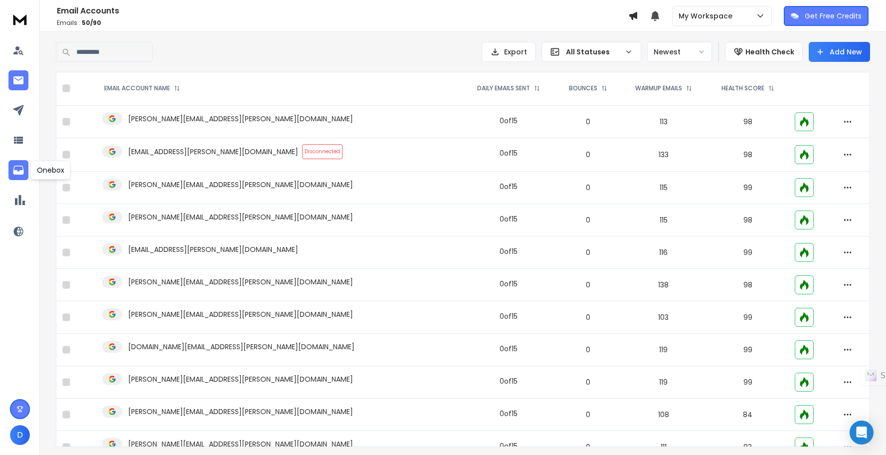
click at [18, 174] on icon at bounding box center [18, 170] width 12 height 12
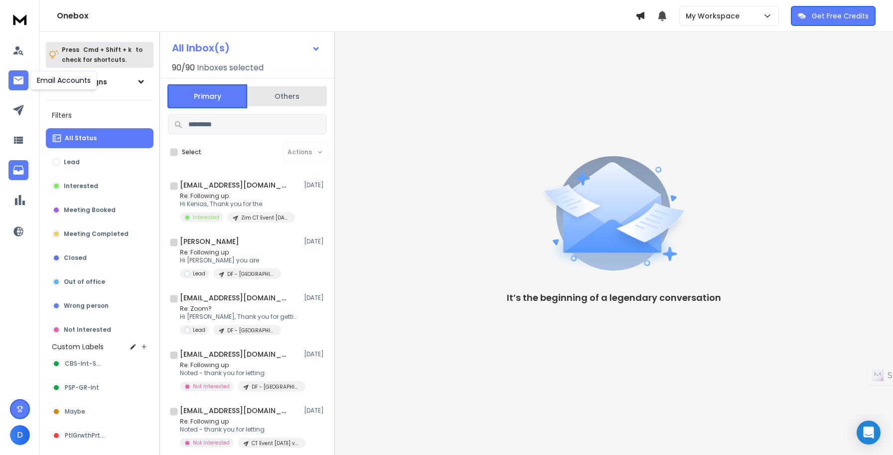
click at [23, 82] on icon at bounding box center [18, 80] width 12 height 12
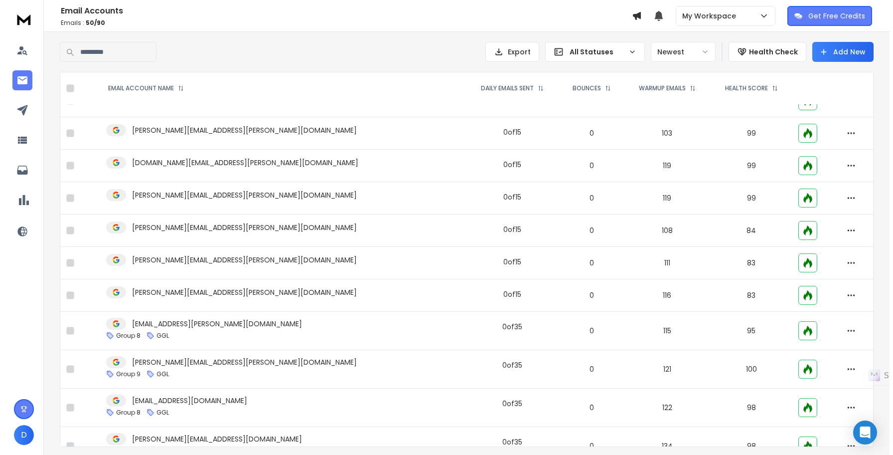
scroll to position [1363, 0]
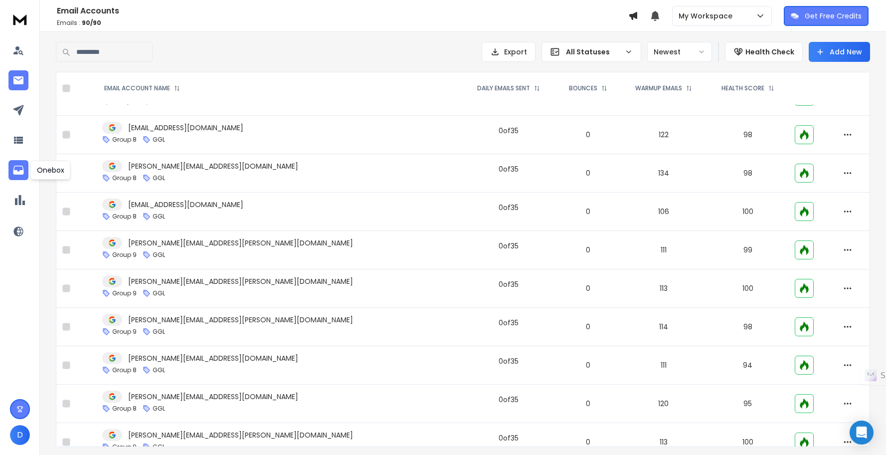
click at [21, 171] on icon at bounding box center [18, 170] width 10 height 9
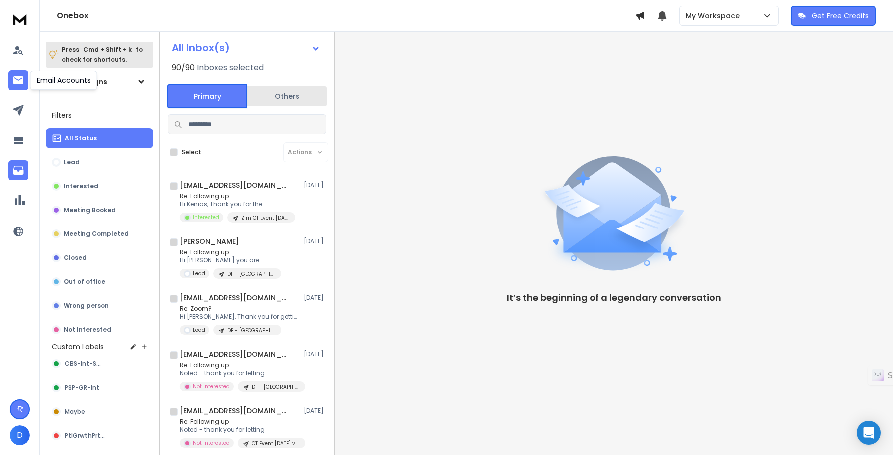
click at [21, 77] on icon at bounding box center [18, 80] width 10 height 8
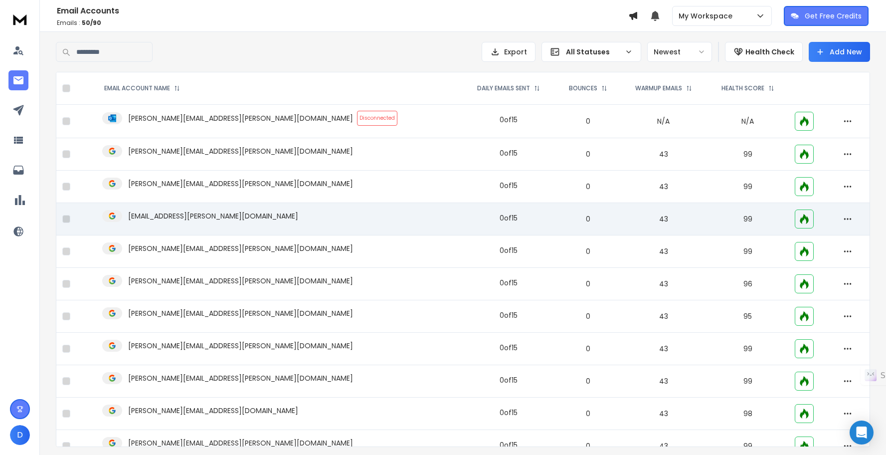
click at [152, 214] on p "[EMAIL_ADDRESS][PERSON_NAME][DOMAIN_NAME]" at bounding box center [213, 216] width 170 height 10
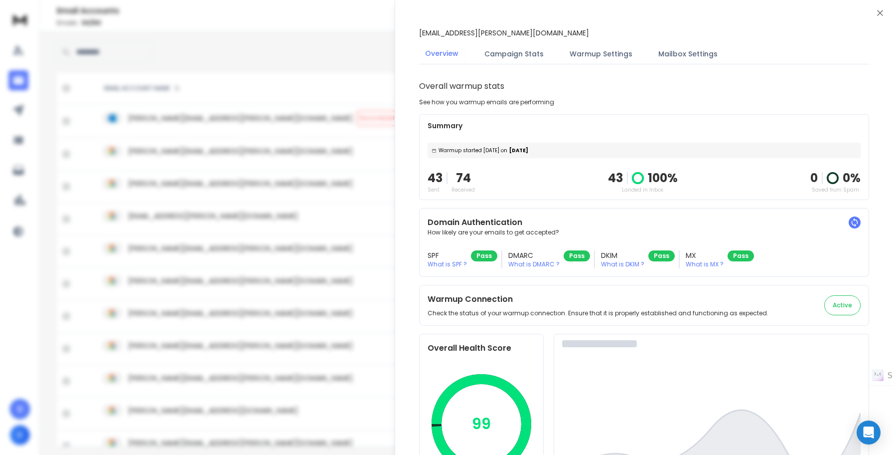
click at [516, 53] on button "Campaign Stats" at bounding box center [514, 54] width 71 height 22
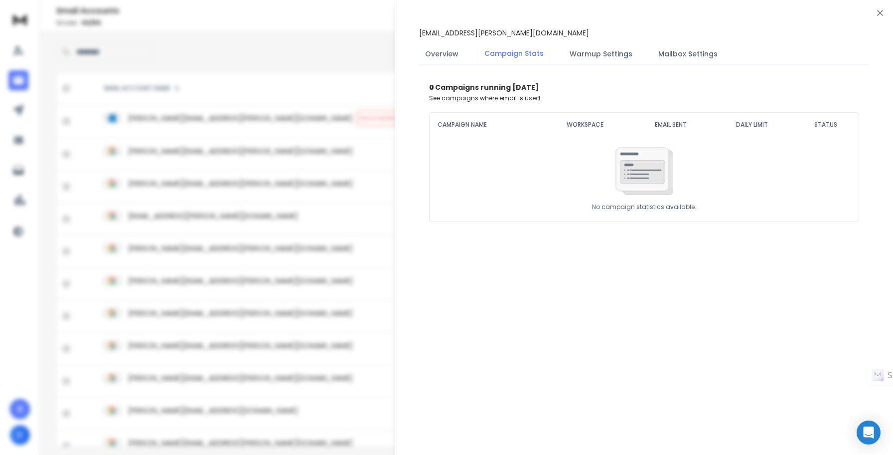
click at [610, 50] on button "Warmup Settings" at bounding box center [601, 54] width 75 height 22
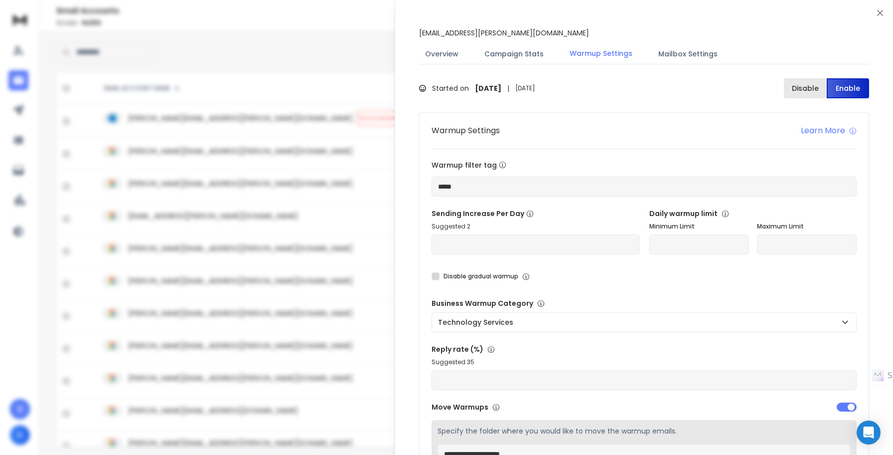
click at [436, 48] on button "Overview" at bounding box center [441, 54] width 45 height 22
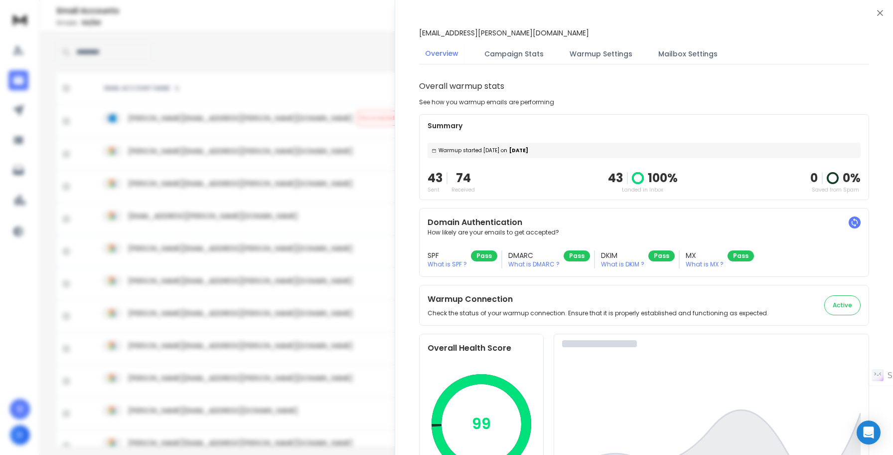
click at [687, 45] on button "Mailbox Settings" at bounding box center [688, 54] width 71 height 22
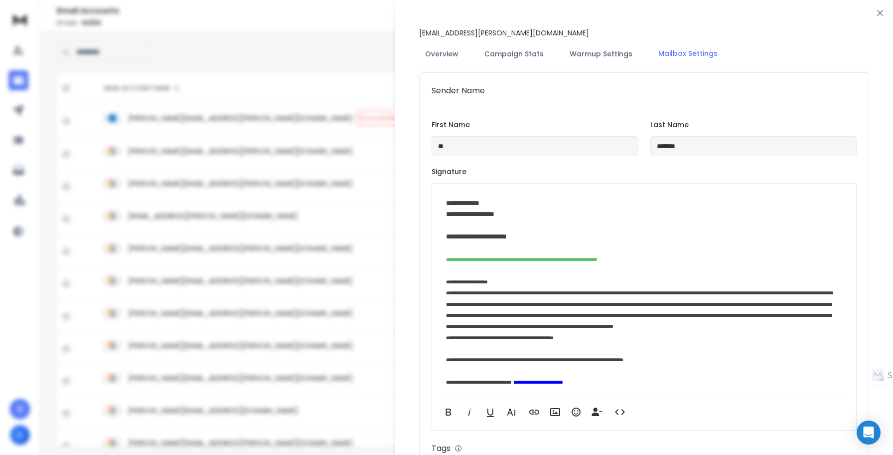
click at [294, 133] on div at bounding box center [446, 227] width 893 height 455
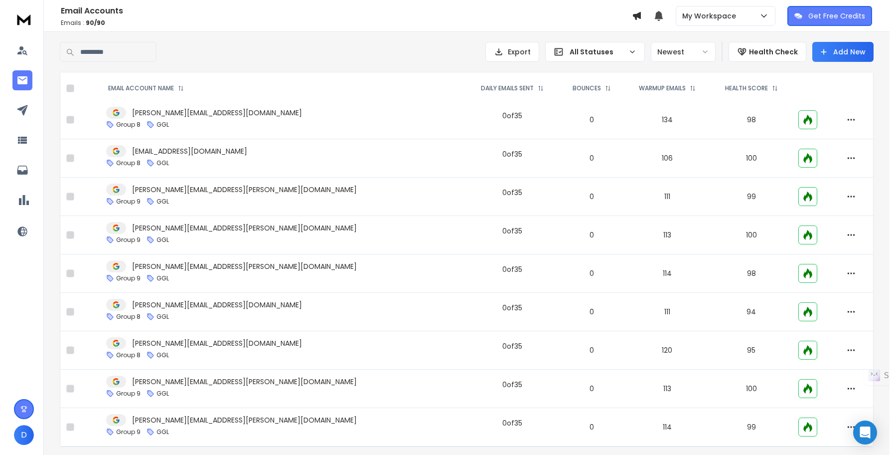
scroll to position [1423, 0]
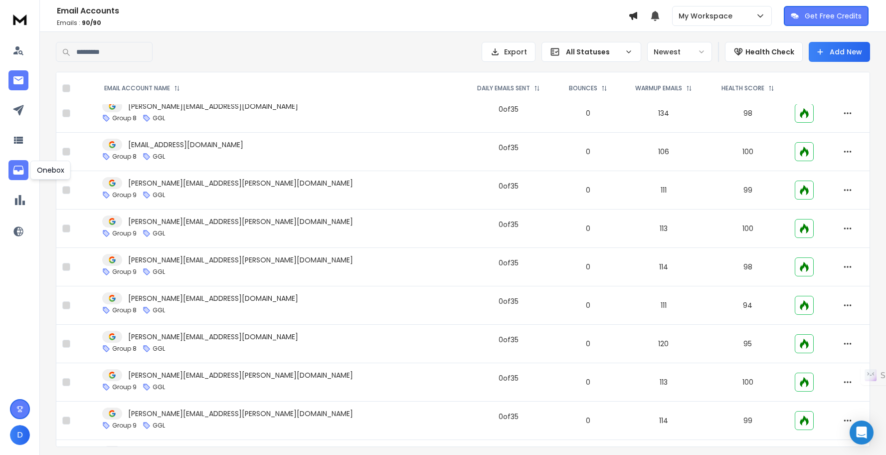
click at [19, 170] on icon at bounding box center [18, 170] width 12 height 12
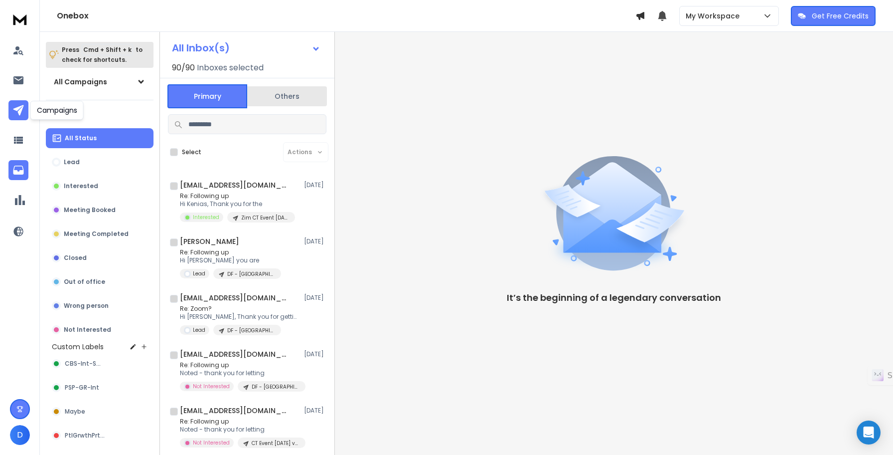
click at [16, 111] on icon at bounding box center [18, 110] width 12 height 12
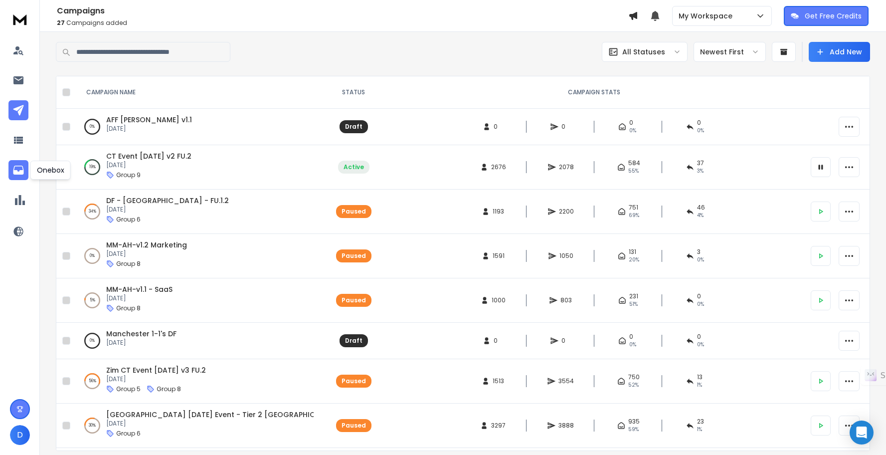
click at [18, 166] on icon at bounding box center [18, 170] width 12 height 12
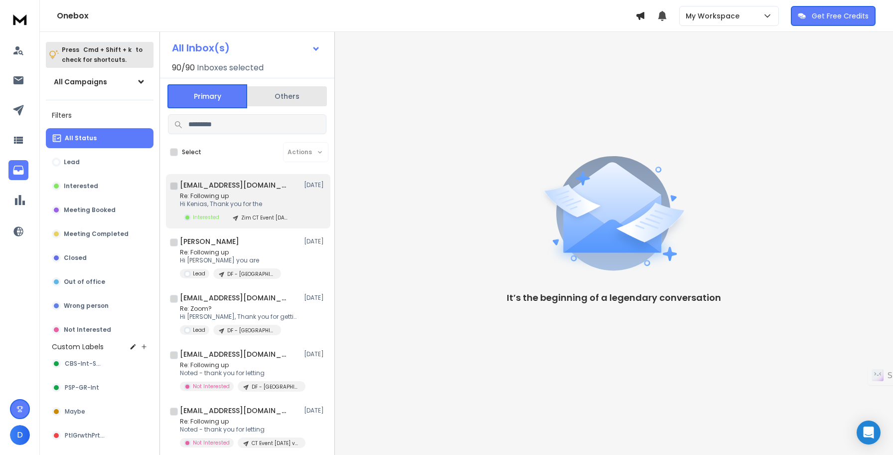
click at [250, 209] on div "Re: Following up Hi Kenias, Thank you for the Interested Zim CT Event [DATE] v3…" at bounding box center [237, 207] width 115 height 30
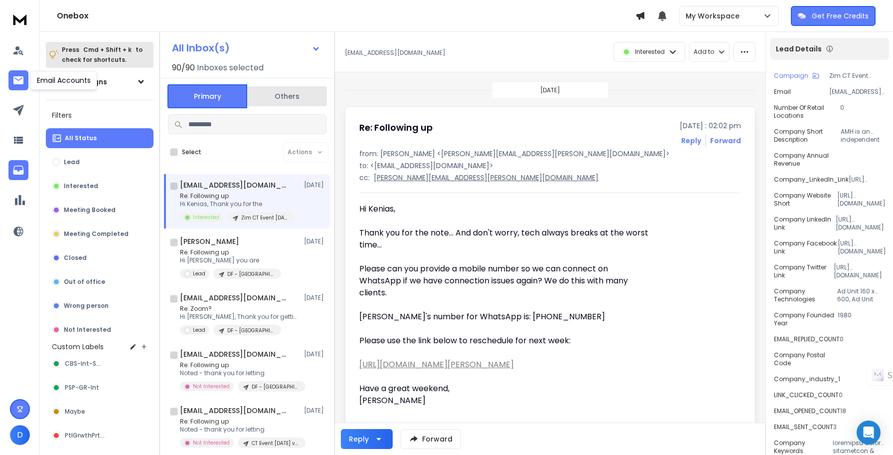
click at [14, 86] on link at bounding box center [18, 80] width 20 height 20
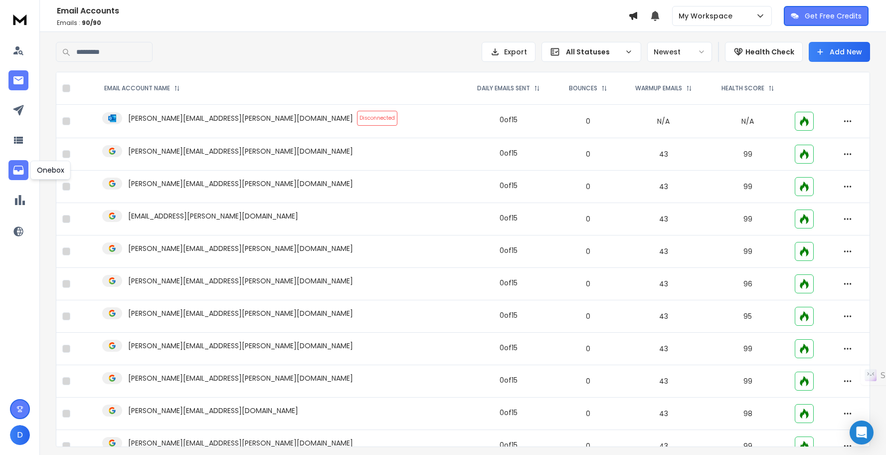
click at [19, 170] on icon at bounding box center [18, 170] width 10 height 9
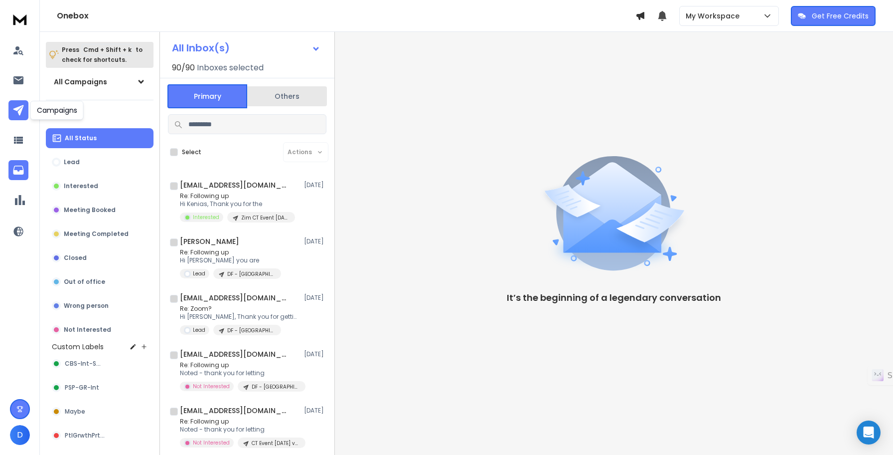
click at [19, 112] on icon at bounding box center [18, 110] width 10 height 10
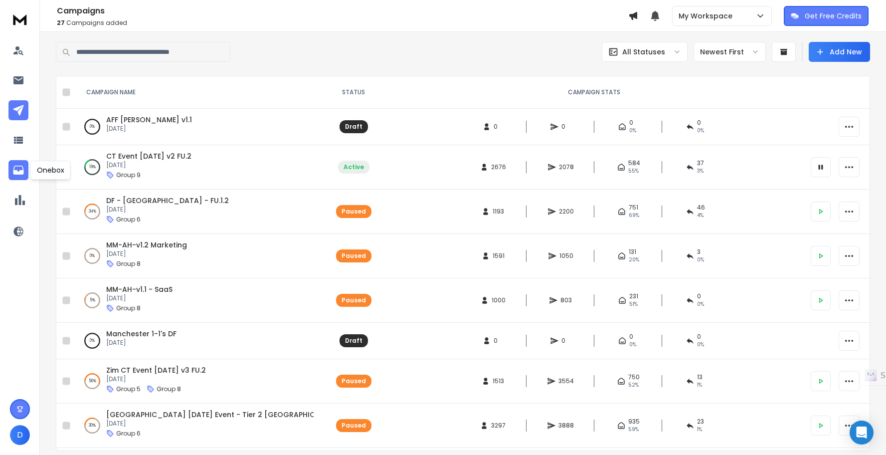
click at [18, 167] on icon at bounding box center [18, 170] width 12 height 12
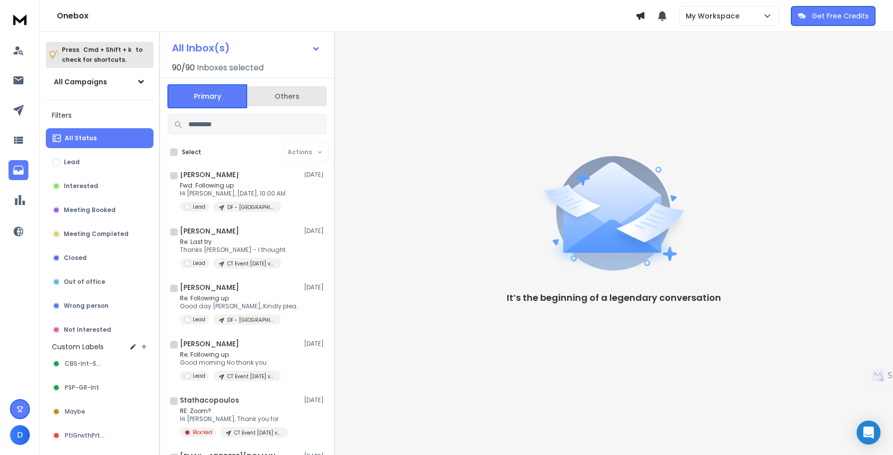
scroll to position [347, 0]
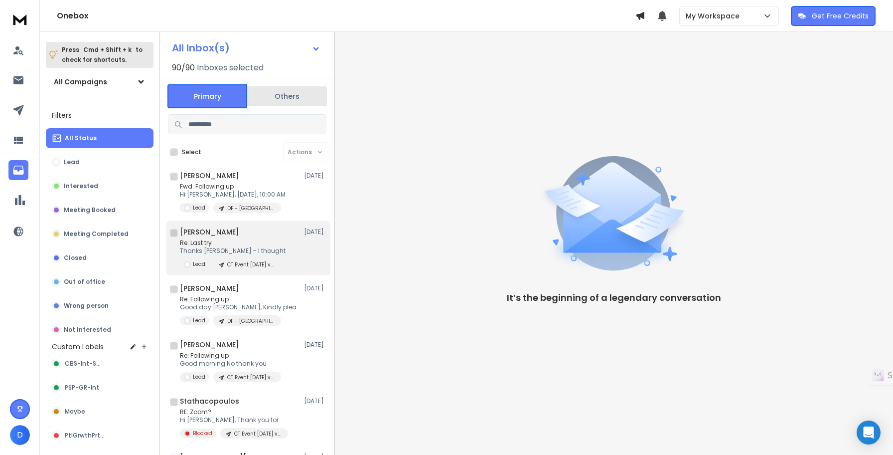
click at [235, 243] on p "Re: Last try" at bounding box center [233, 243] width 106 height 8
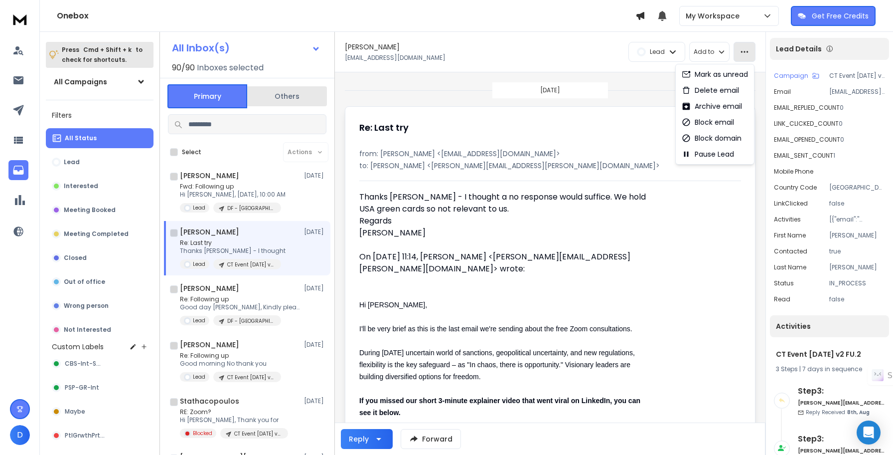
click at [747, 58] on button "button" at bounding box center [745, 52] width 22 height 20
click at [725, 123] on div "Block email" at bounding box center [708, 122] width 52 height 10
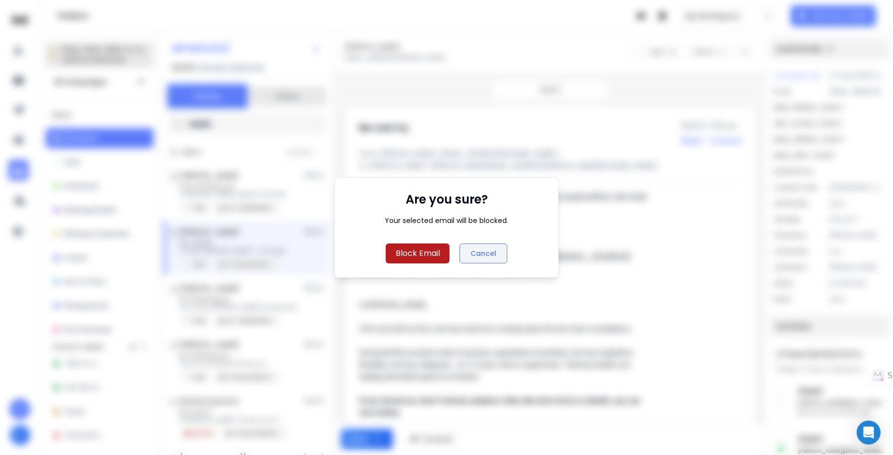
click at [417, 256] on button "Block Email" at bounding box center [418, 253] width 64 height 20
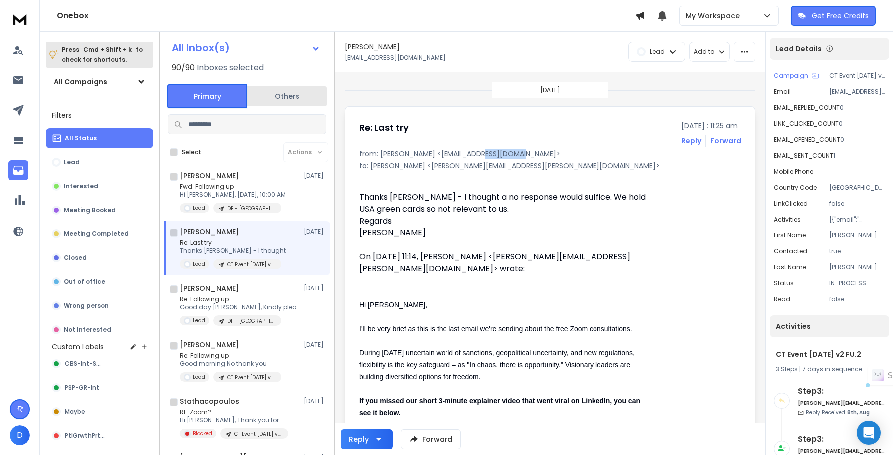
drag, startPoint x: 474, startPoint y: 153, endPoint x: 516, endPoint y: 153, distance: 42.4
click at [516, 153] on p "from: [PERSON_NAME] <[EMAIL_ADDRESS][DOMAIN_NAME]>" at bounding box center [550, 154] width 382 height 10
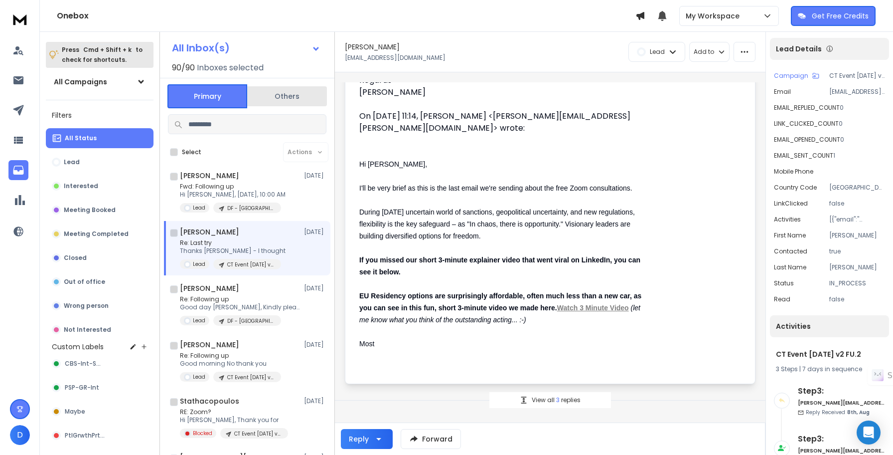
scroll to position [150, 0]
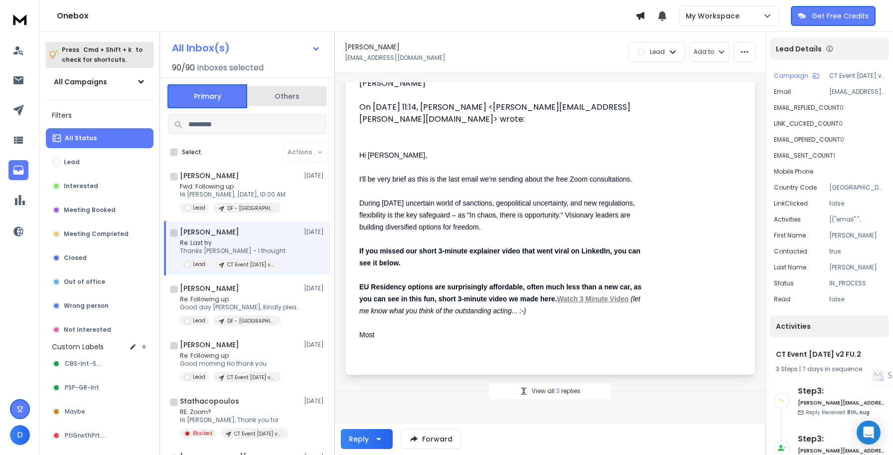
click at [547, 395] on div "View all 3 replies" at bounding box center [550, 391] width 121 height 16
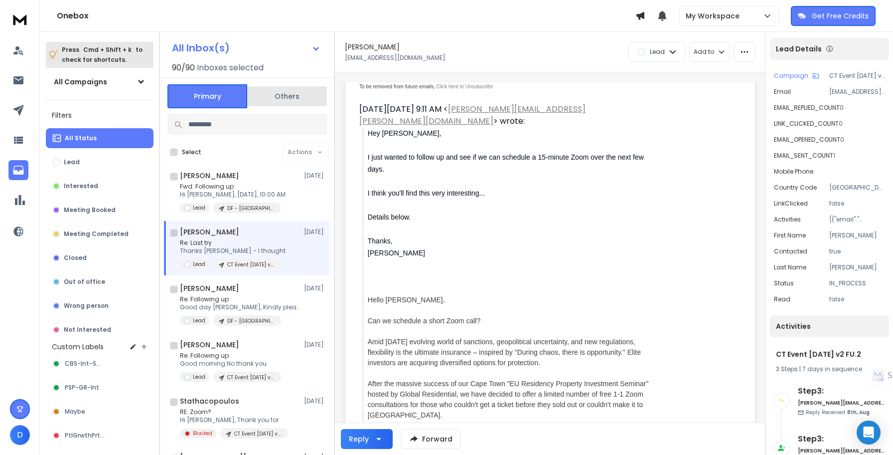
scroll to position [1696, 0]
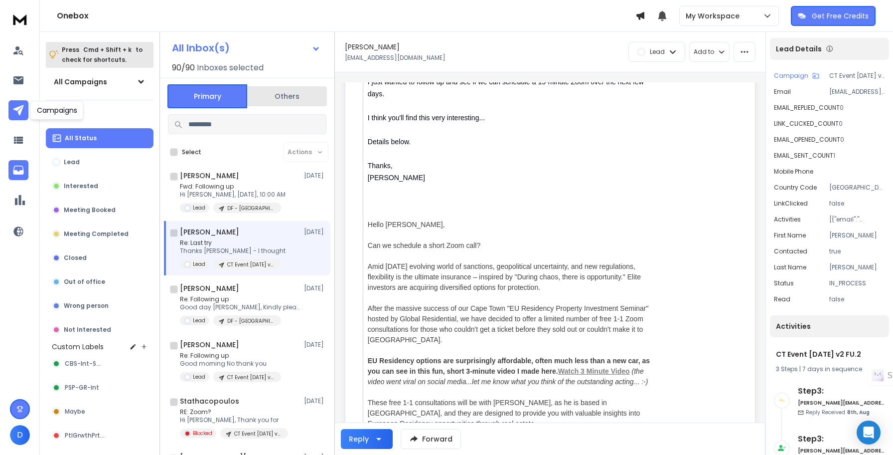
click at [14, 110] on icon at bounding box center [18, 110] width 12 height 12
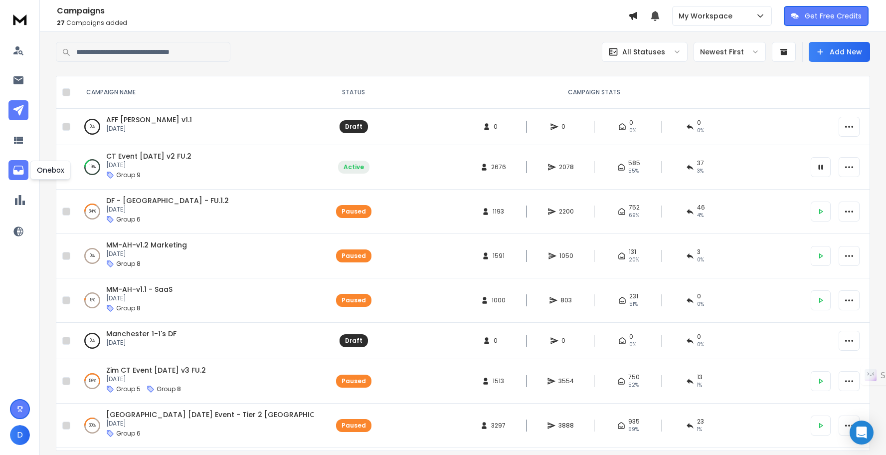
click at [18, 167] on icon at bounding box center [18, 170] width 12 height 12
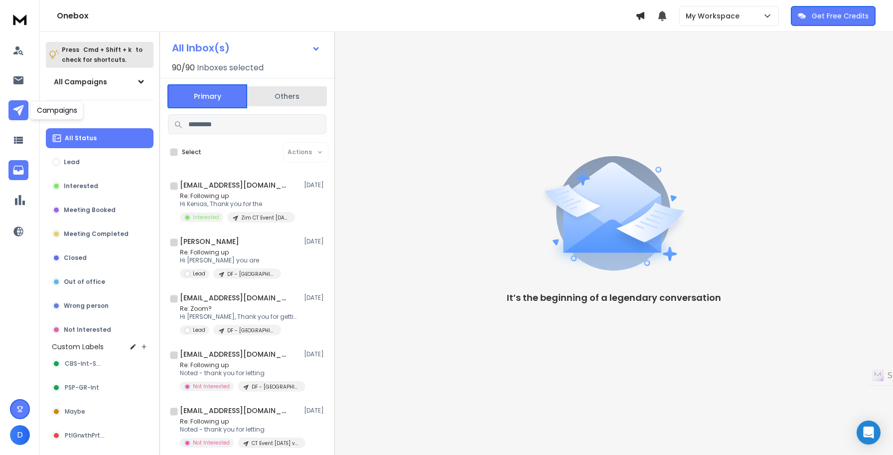
click at [15, 107] on icon at bounding box center [18, 110] width 12 height 12
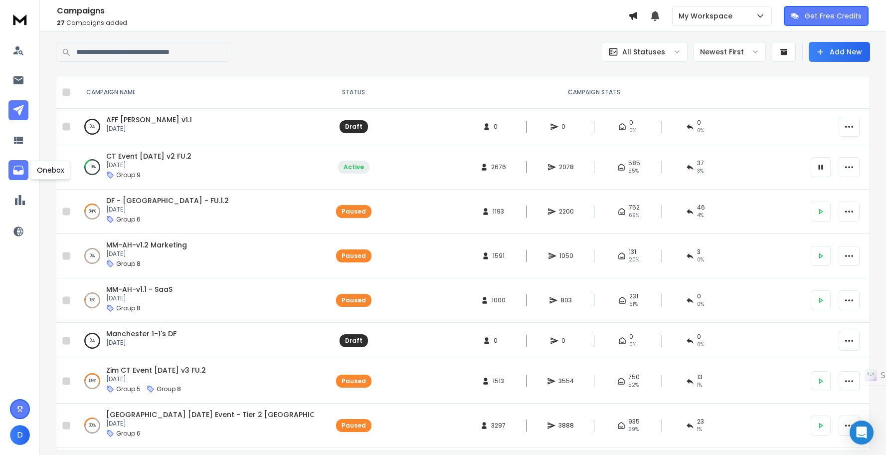
click at [19, 173] on icon at bounding box center [18, 170] width 10 height 9
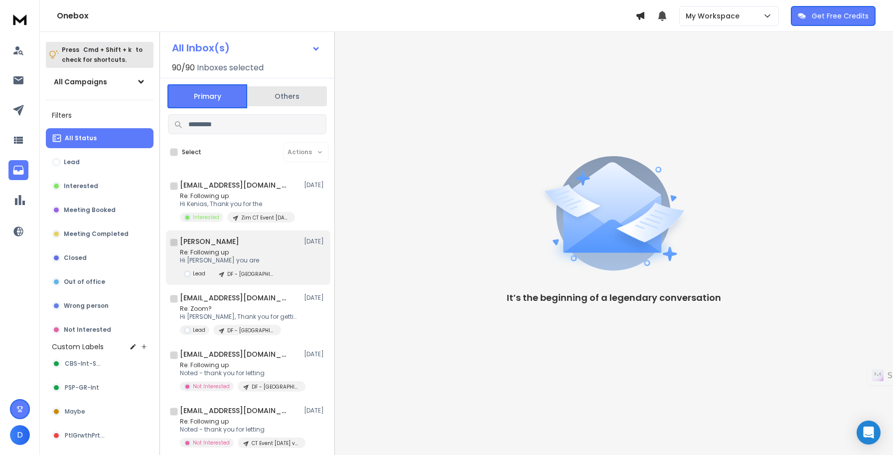
scroll to position [55, 0]
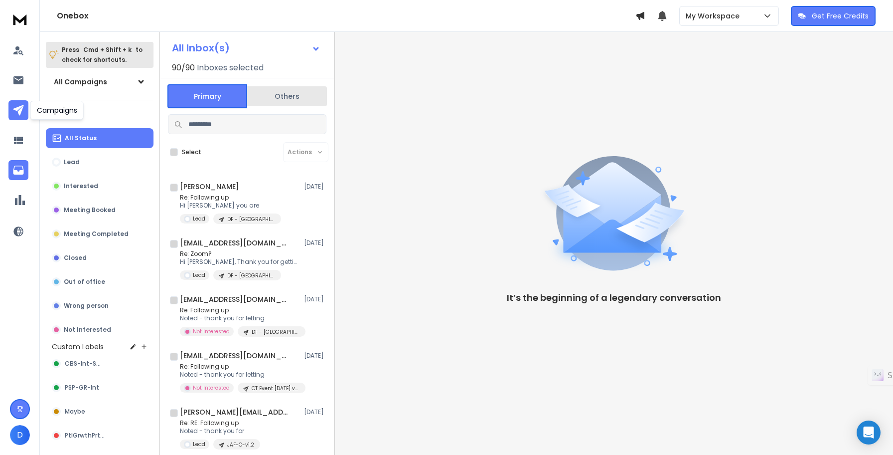
click at [18, 109] on icon at bounding box center [18, 110] width 10 height 10
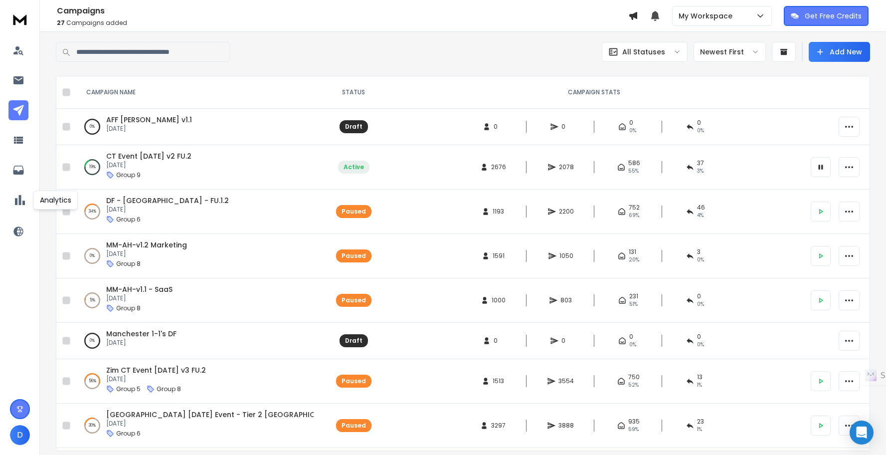
click at [18, 181] on div at bounding box center [19, 172] width 23 height 24
click at [16, 172] on icon at bounding box center [18, 170] width 10 height 9
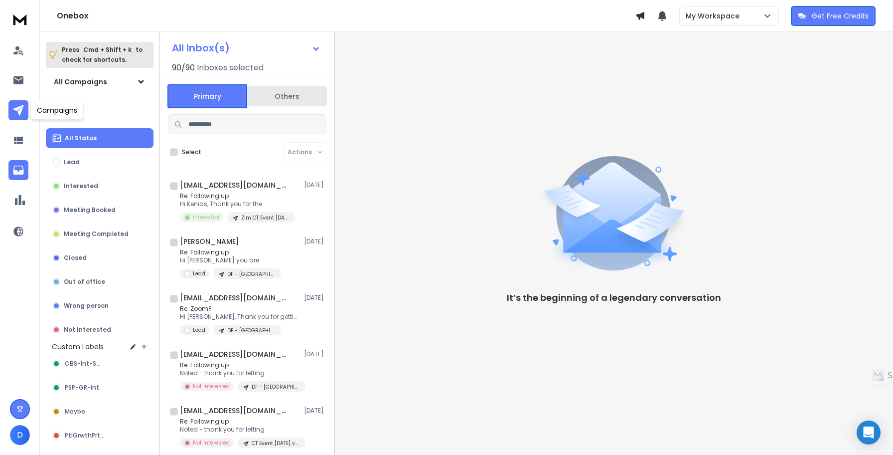
click at [15, 117] on link at bounding box center [18, 110] width 20 height 20
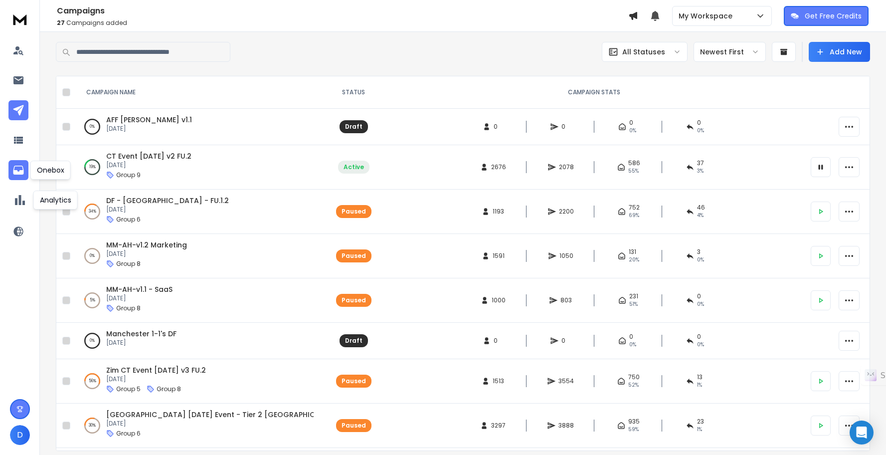
click at [18, 174] on icon at bounding box center [18, 170] width 10 height 9
